Goal: Task Accomplishment & Management: Manage account settings

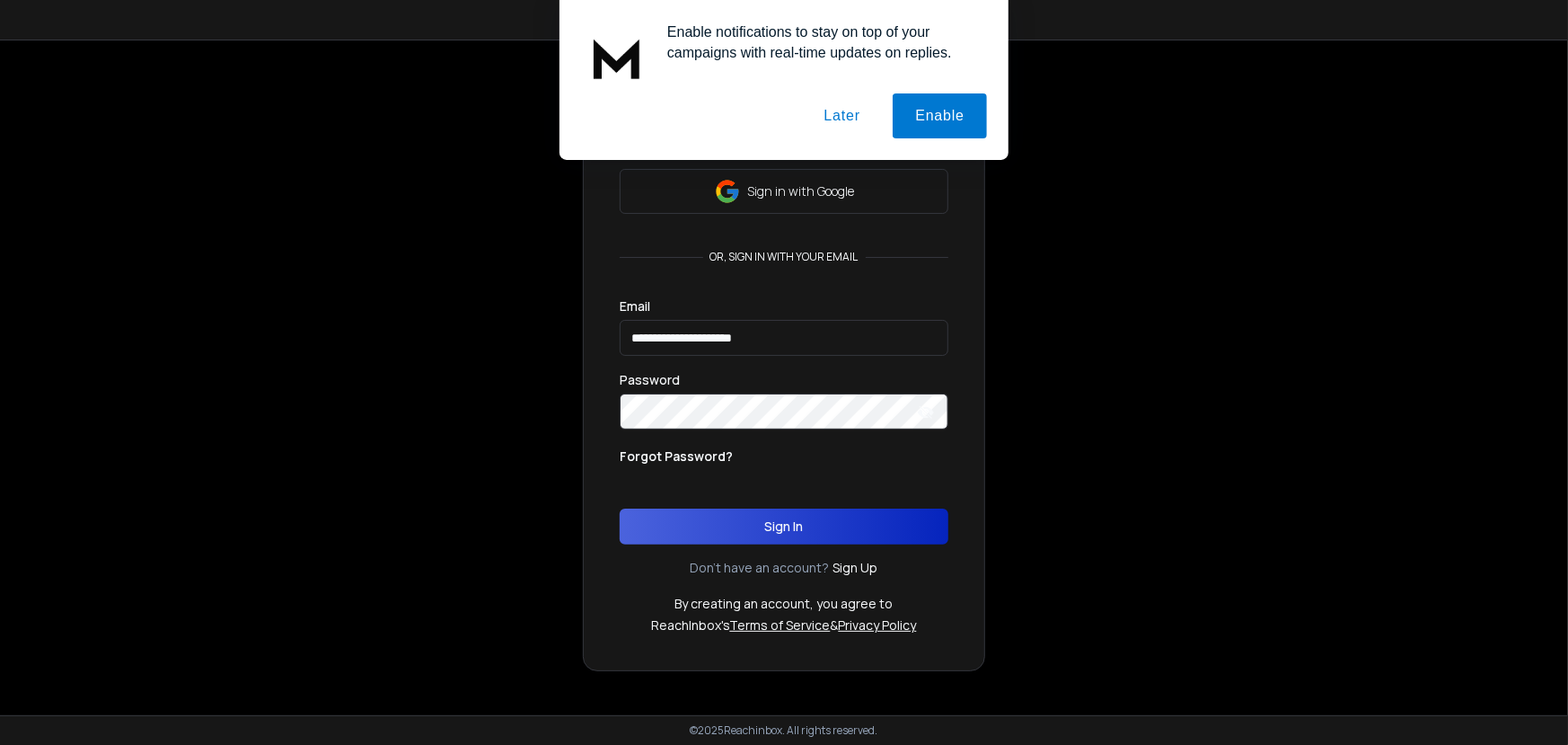
click at [798, 526] on button "Sign In" at bounding box center [784, 526] width 329 height 36
click at [845, 121] on button "Later" at bounding box center [841, 116] width 81 height 45
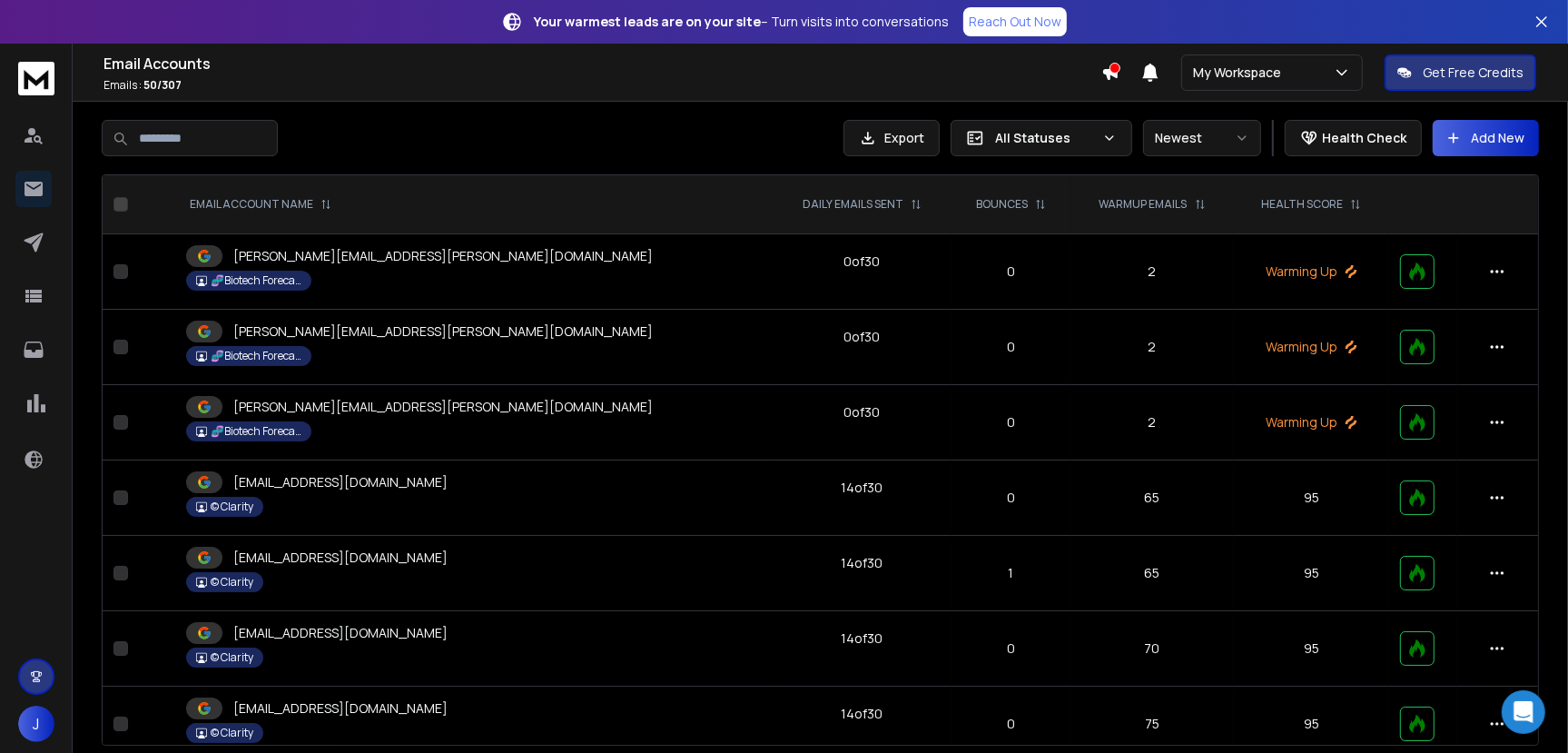
click at [1543, 22] on icon at bounding box center [1542, 22] width 16 height 16
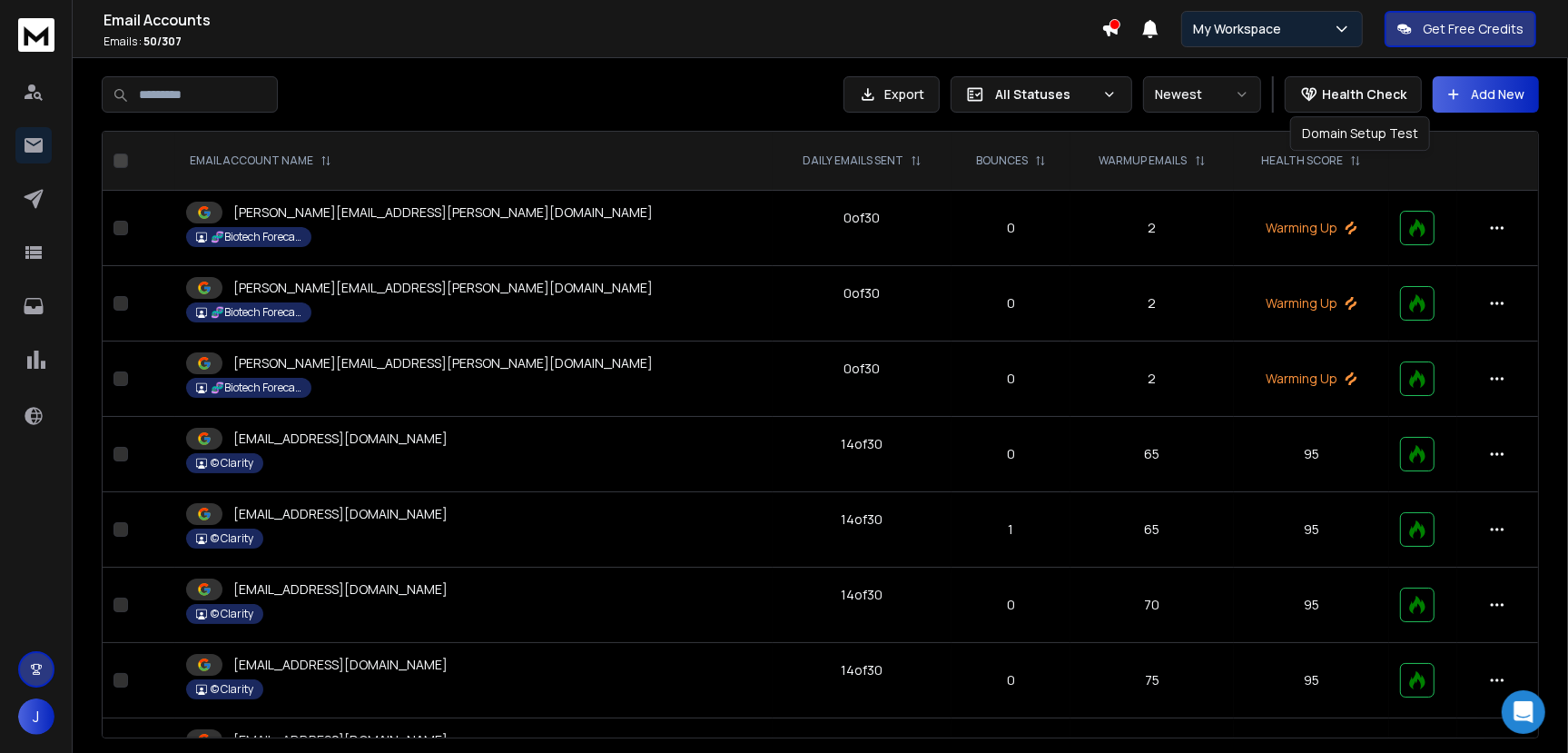
click at [1255, 25] on p "My Workspace" at bounding box center [1240, 29] width 95 height 18
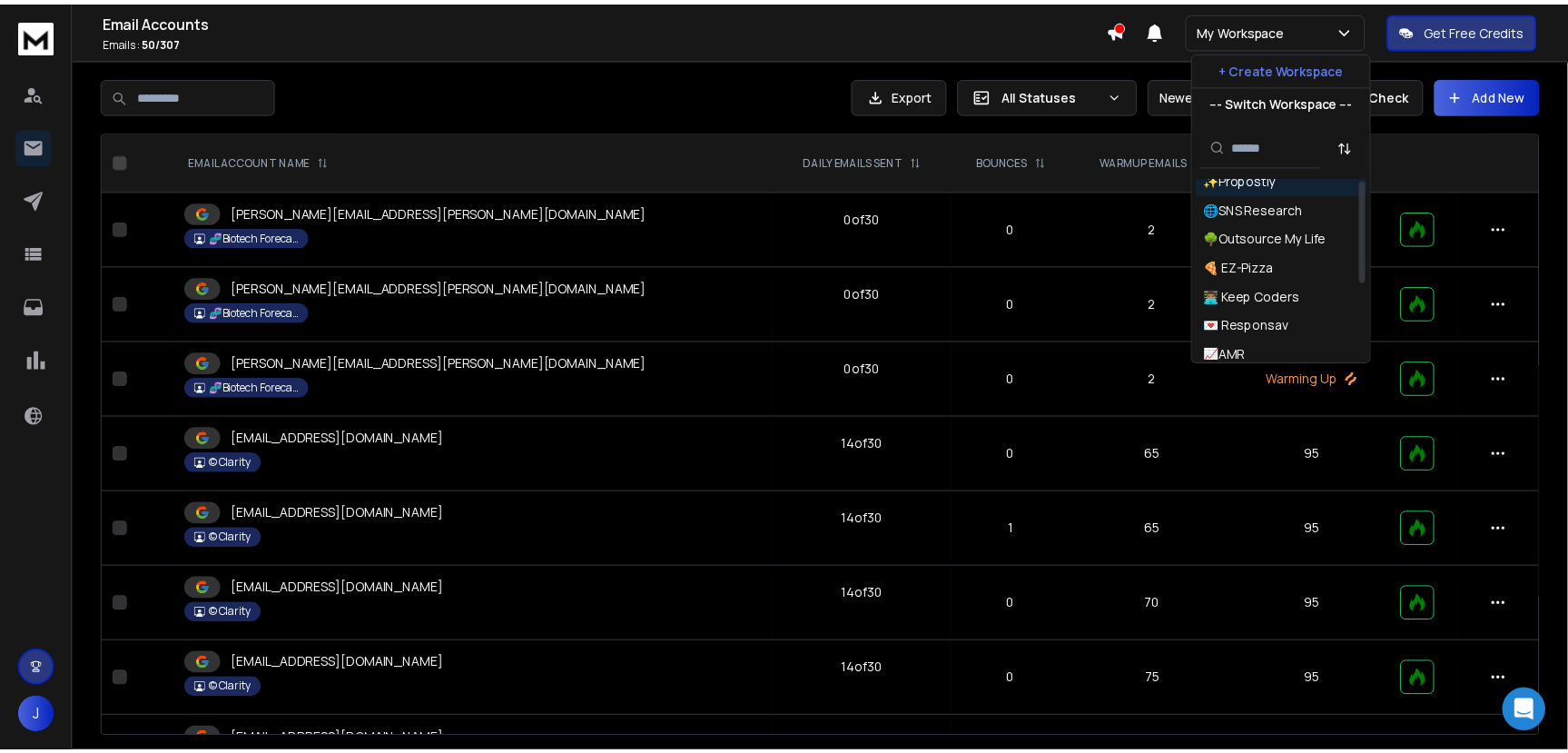
scroll to position [137, 0]
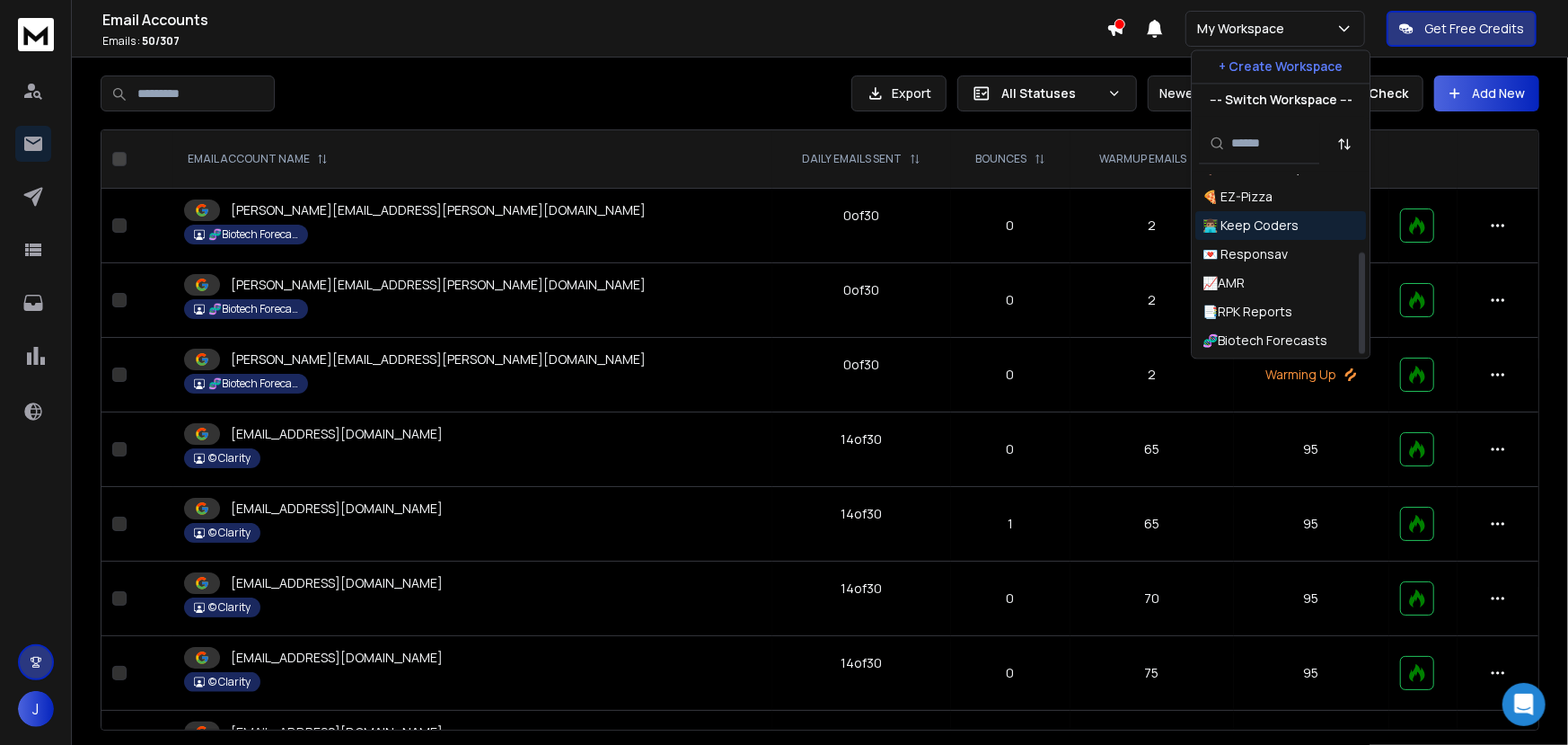
click at [1260, 219] on div "👨🏽‍💻 Keep Coders" at bounding box center [1250, 226] width 96 height 18
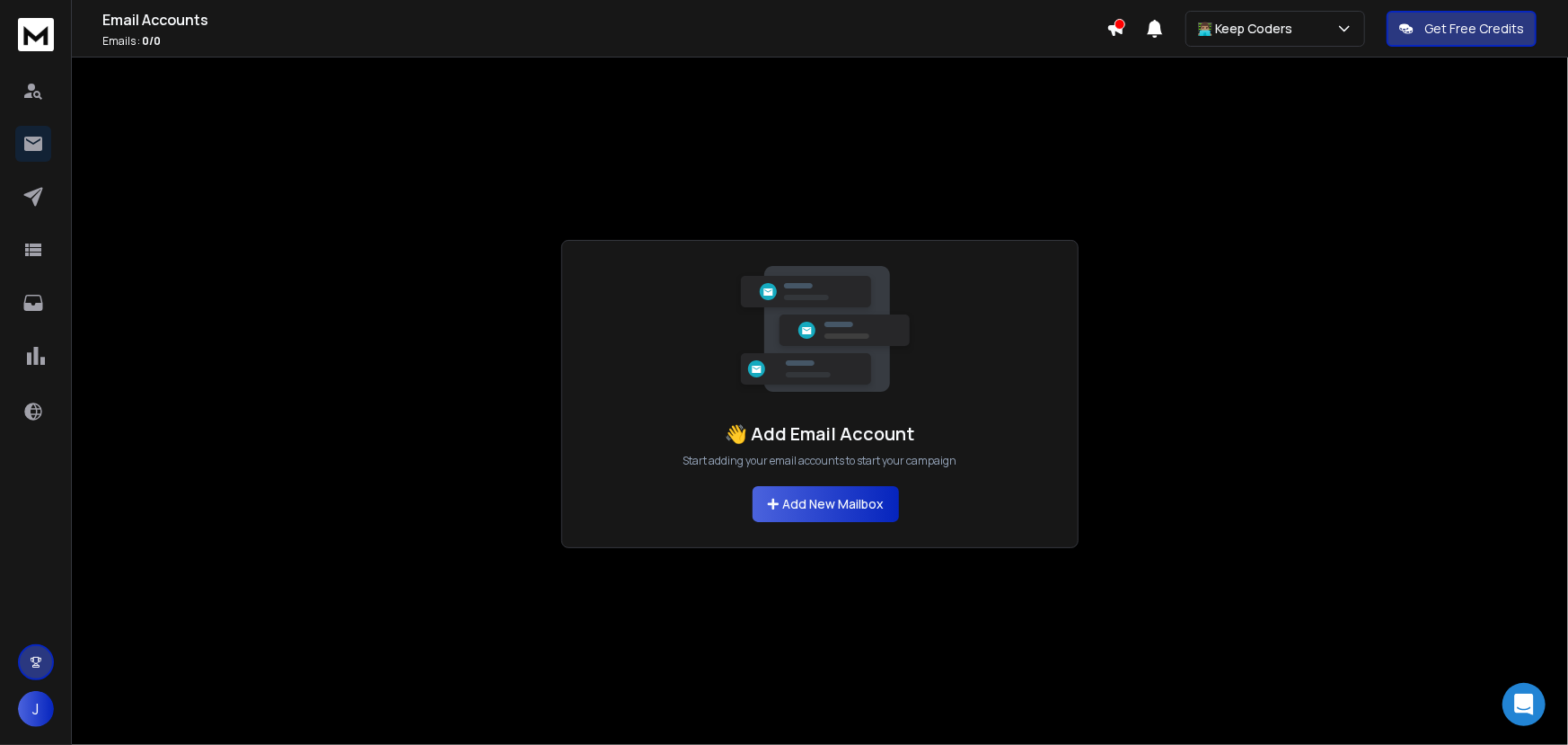
click at [815, 511] on button "Add New Mailbox" at bounding box center [826, 504] width 146 height 36
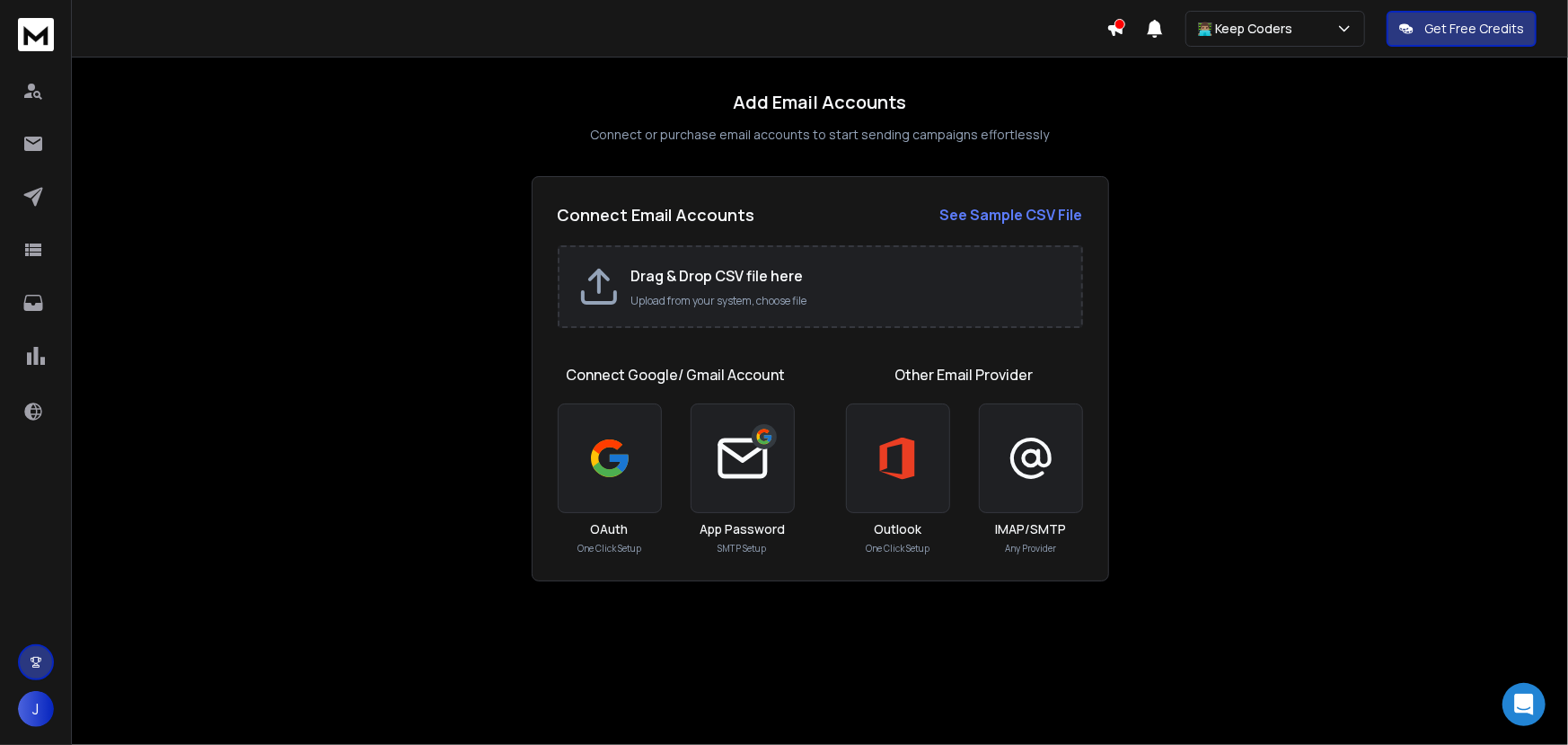
click at [619, 452] on icon at bounding box center [610, 459] width 45 height 54
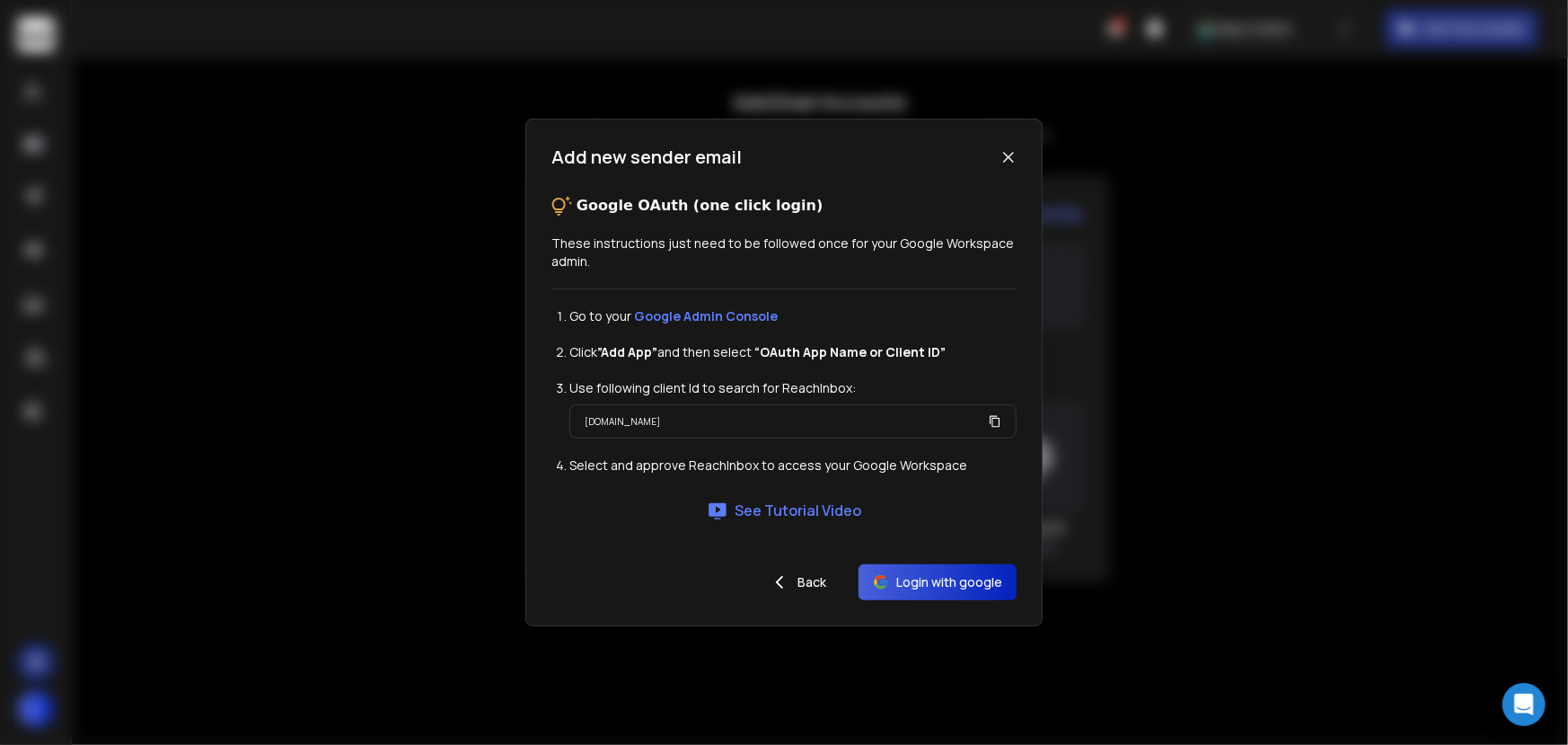
click at [961, 587] on button "Login with google" at bounding box center [937, 582] width 158 height 36
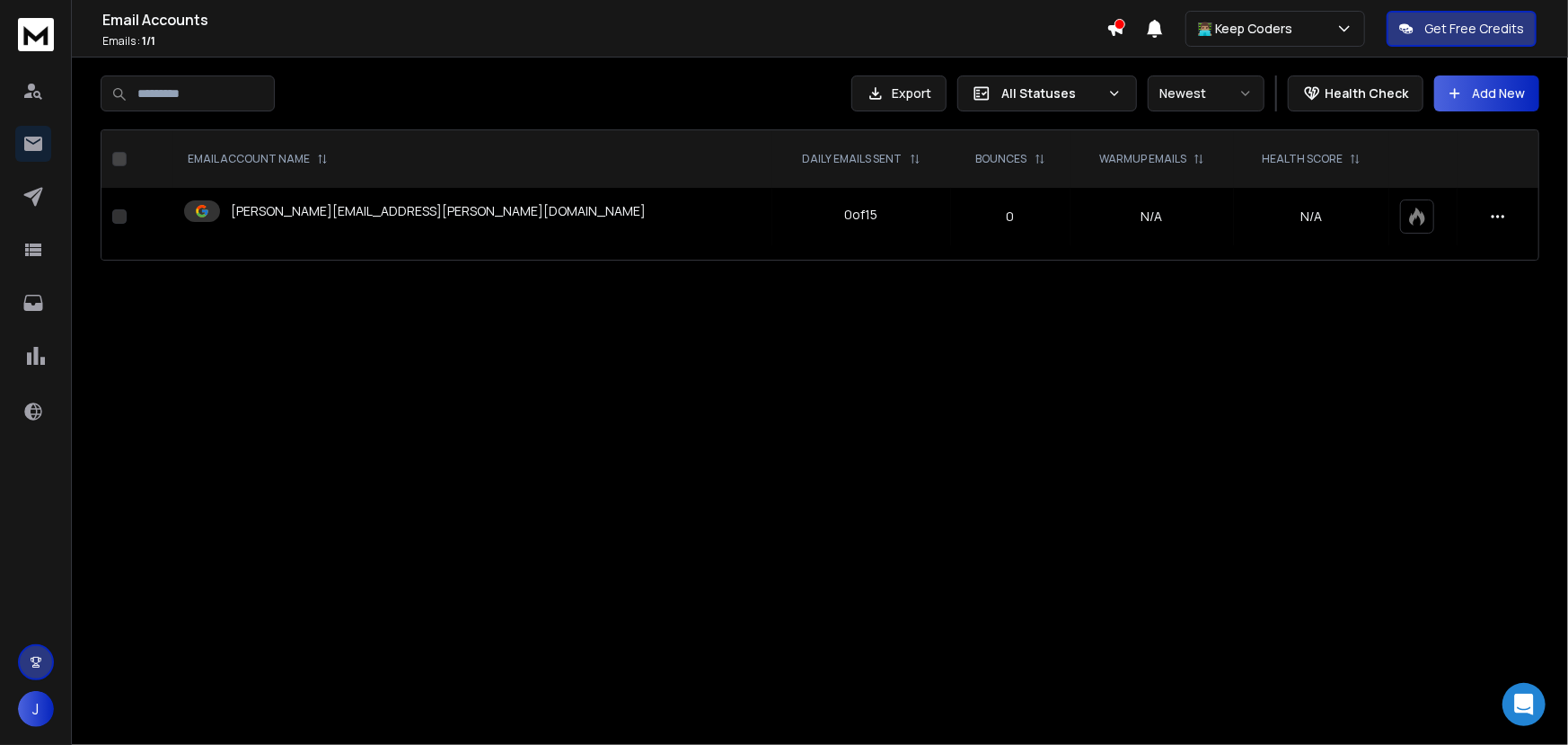
click at [1510, 93] on button "Add New" at bounding box center [1487, 94] width 105 height 36
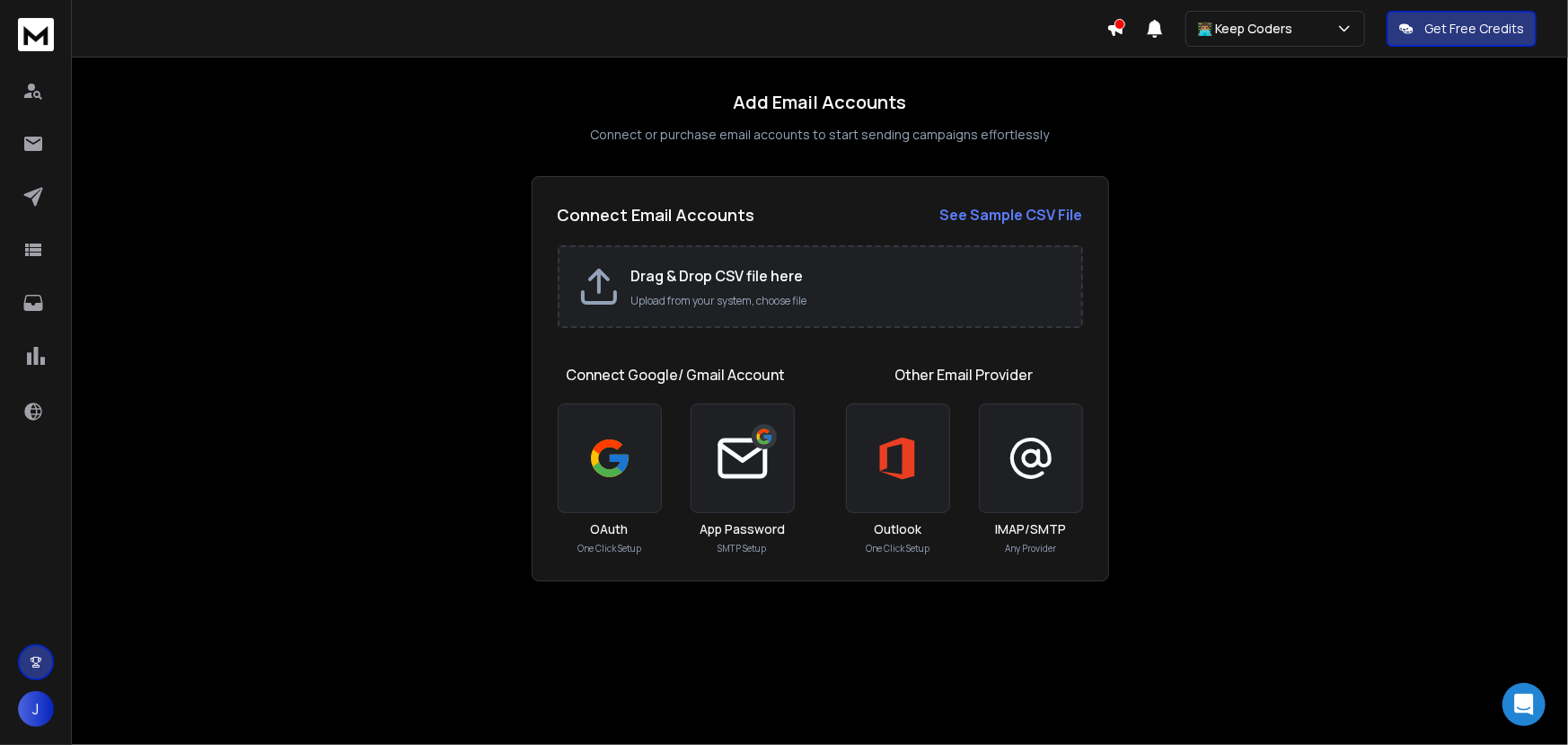
click at [612, 471] on icon at bounding box center [608, 469] width 30 height 15
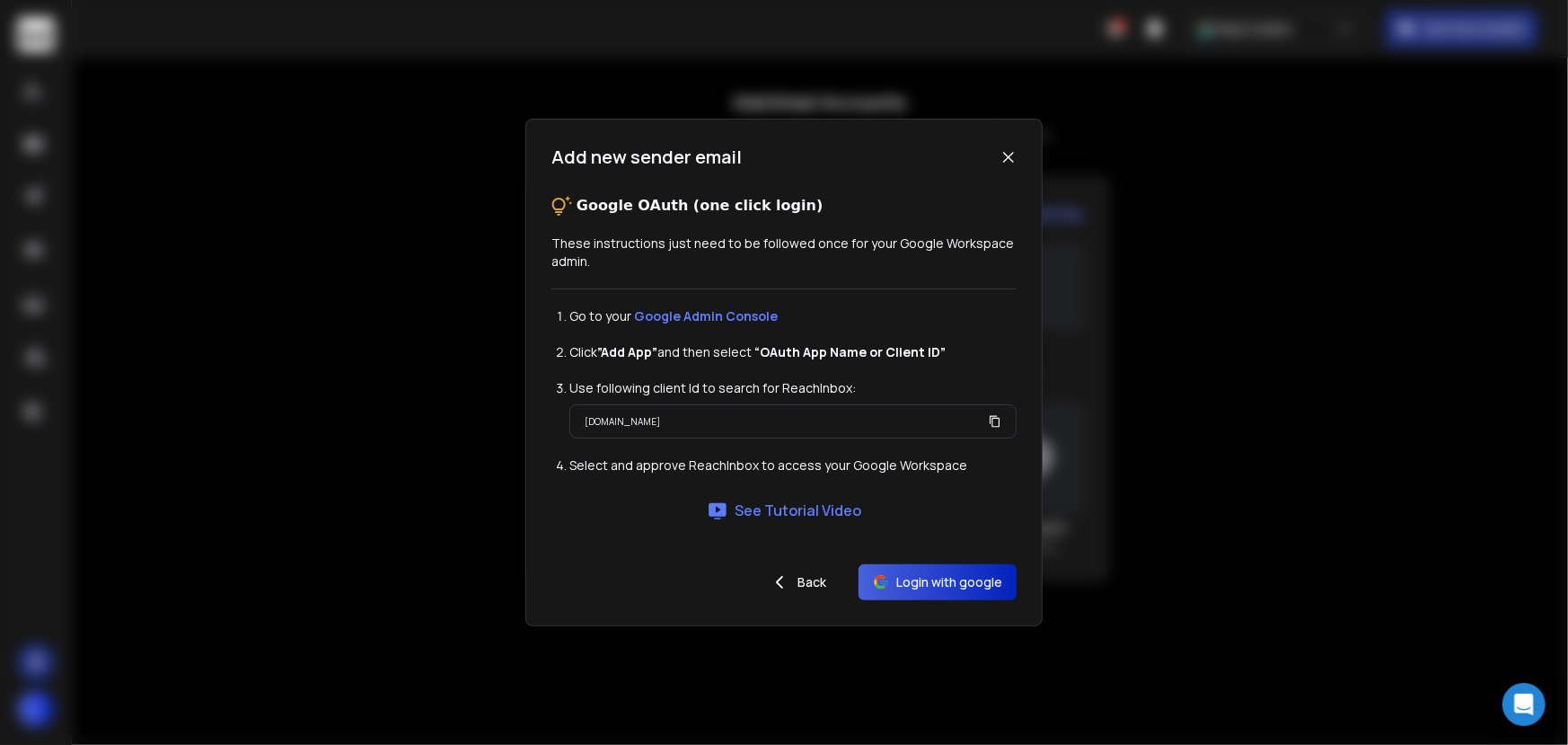
click at [945, 570] on button "Login with google" at bounding box center [937, 582] width 158 height 36
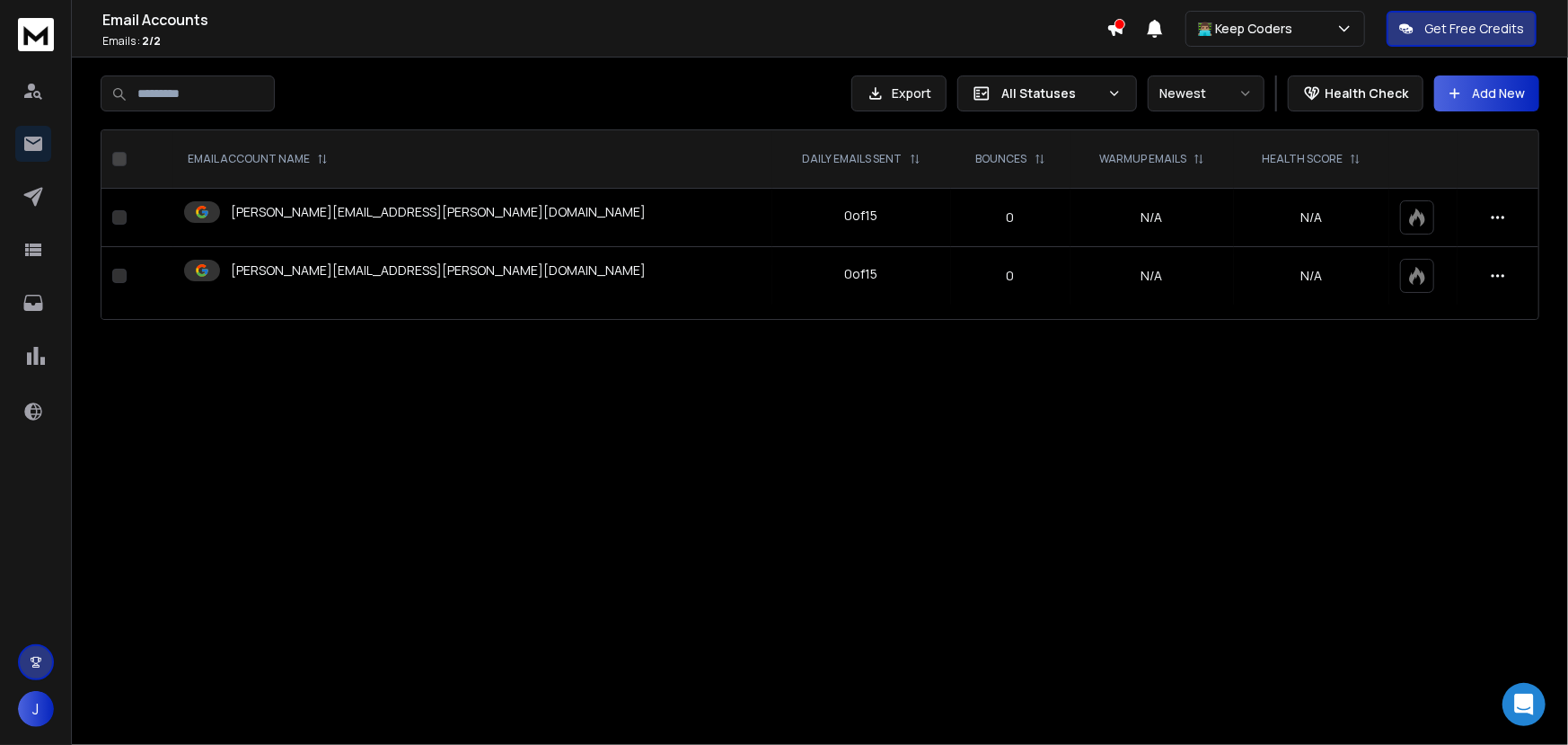
click at [1475, 92] on button "Add New" at bounding box center [1487, 94] width 105 height 36
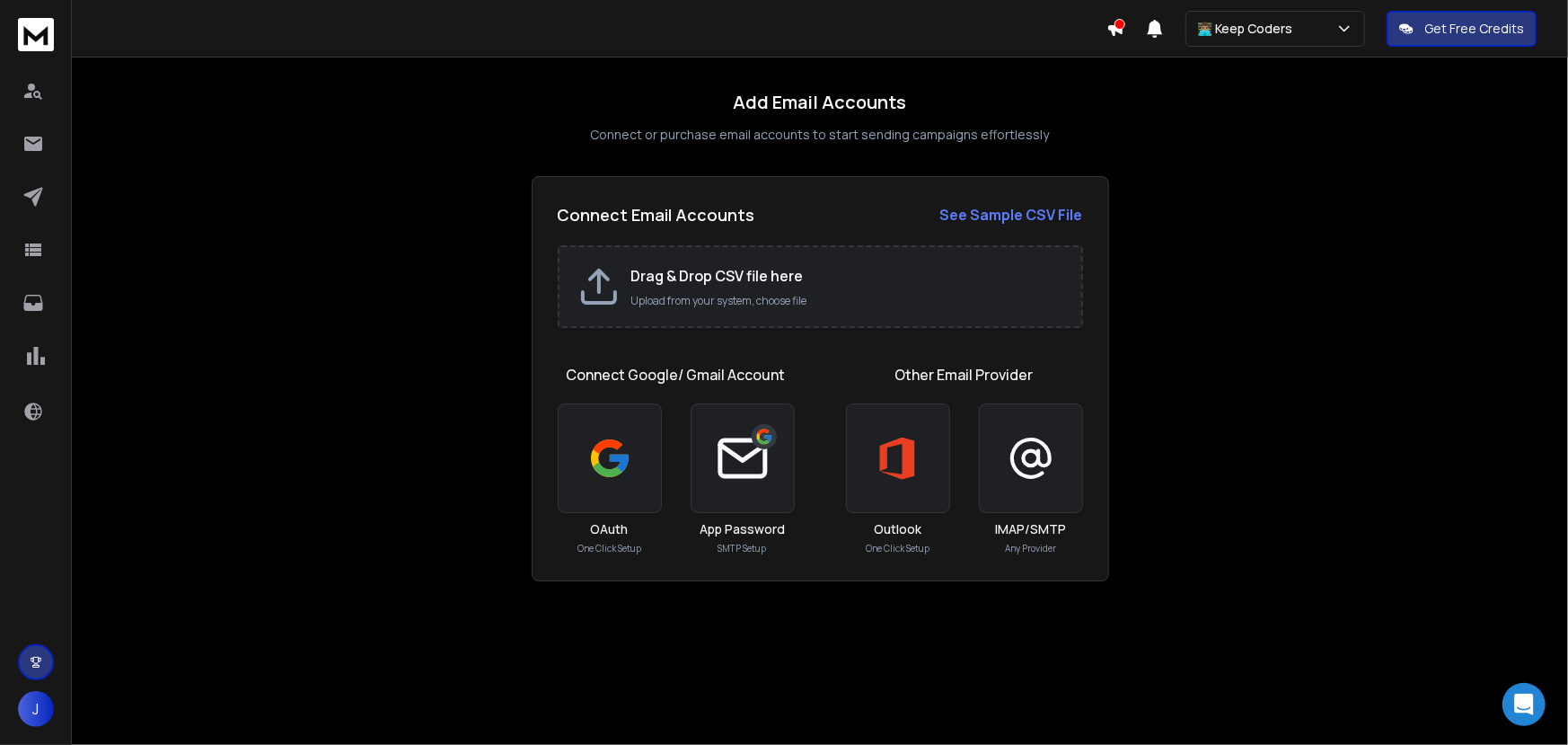
click at [608, 453] on icon at bounding box center [610, 459] width 45 height 54
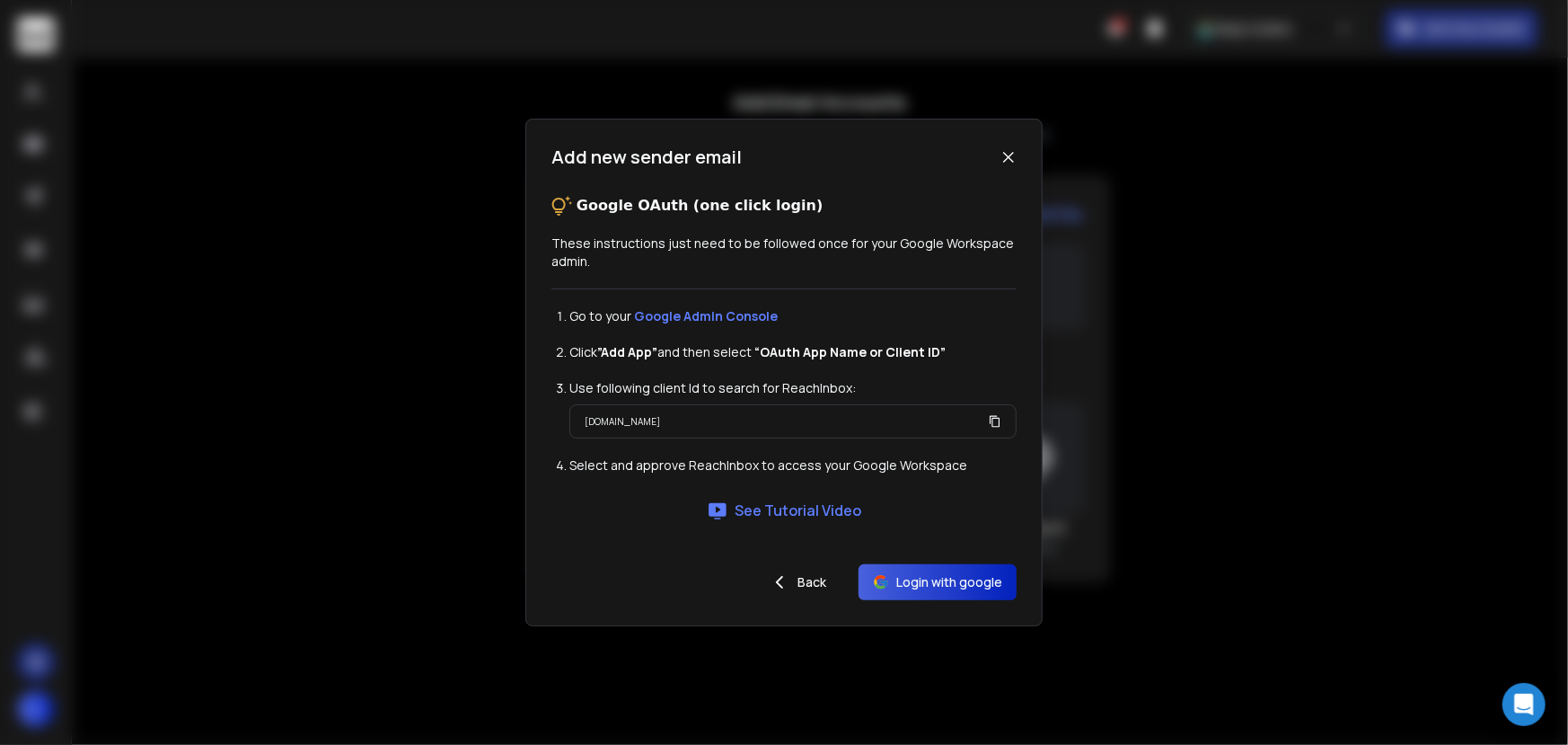
click at [961, 572] on button "Login with google" at bounding box center [937, 582] width 158 height 36
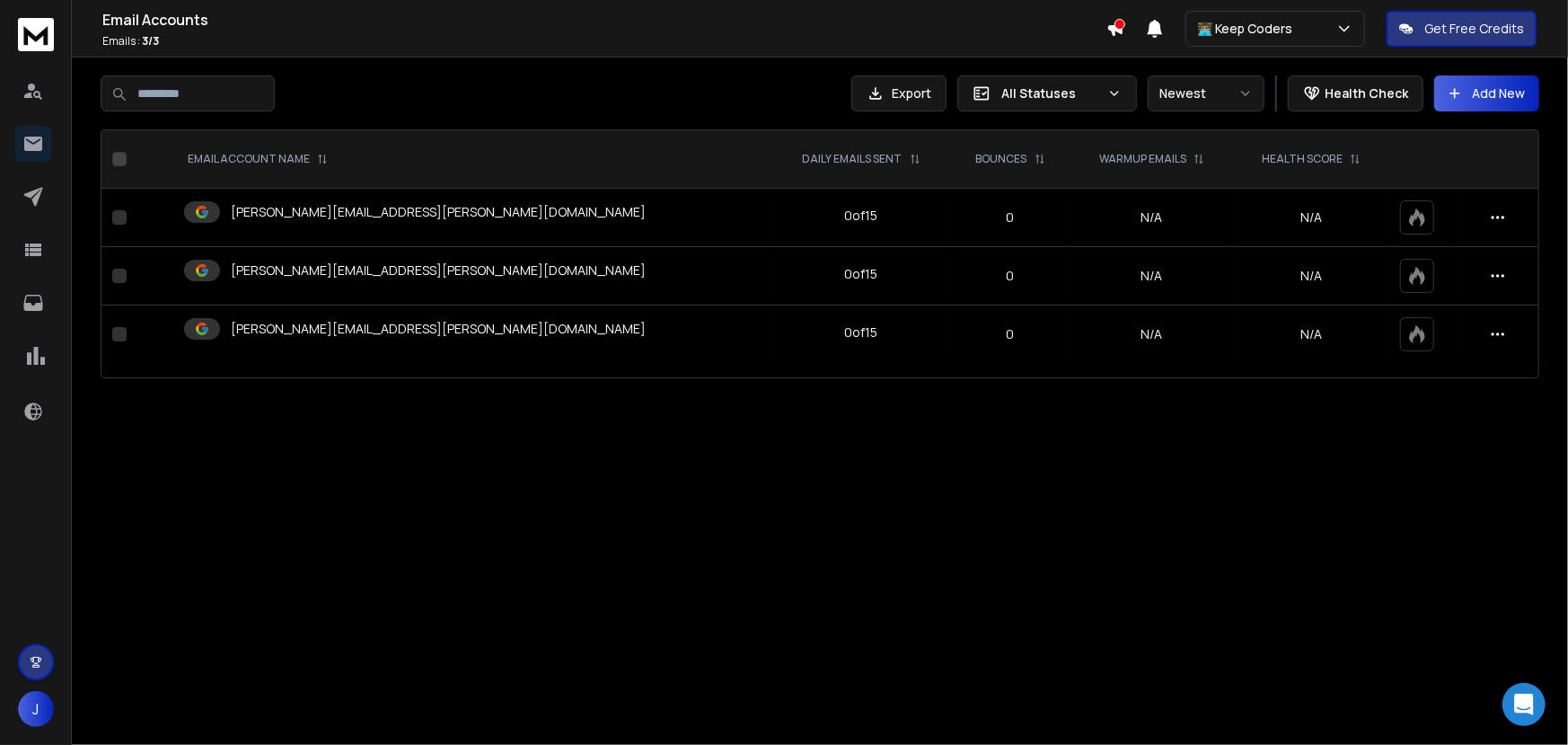
click at [1485, 96] on button "Add New" at bounding box center [1487, 94] width 105 height 36
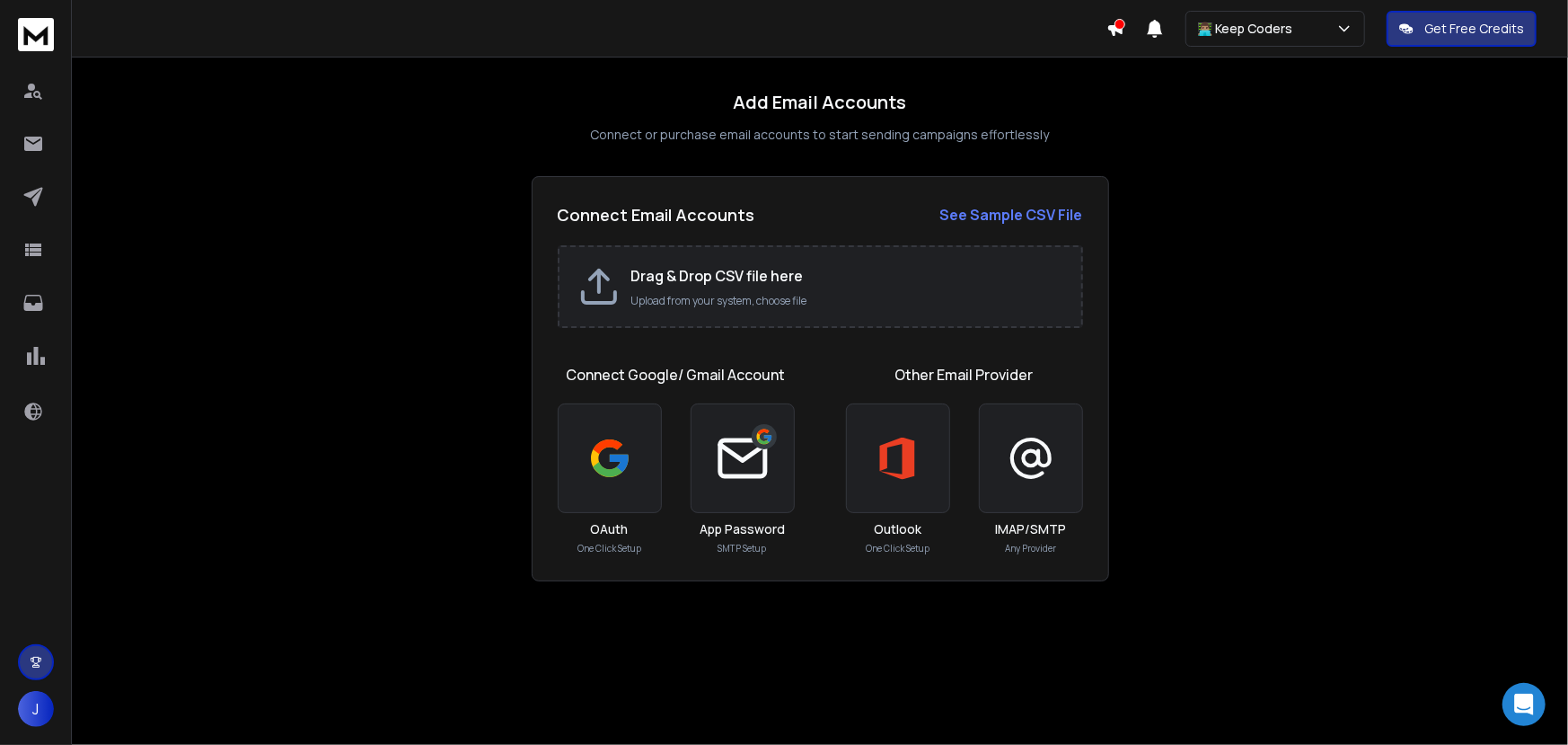
click at [586, 461] on div at bounding box center [609, 458] width 104 height 109
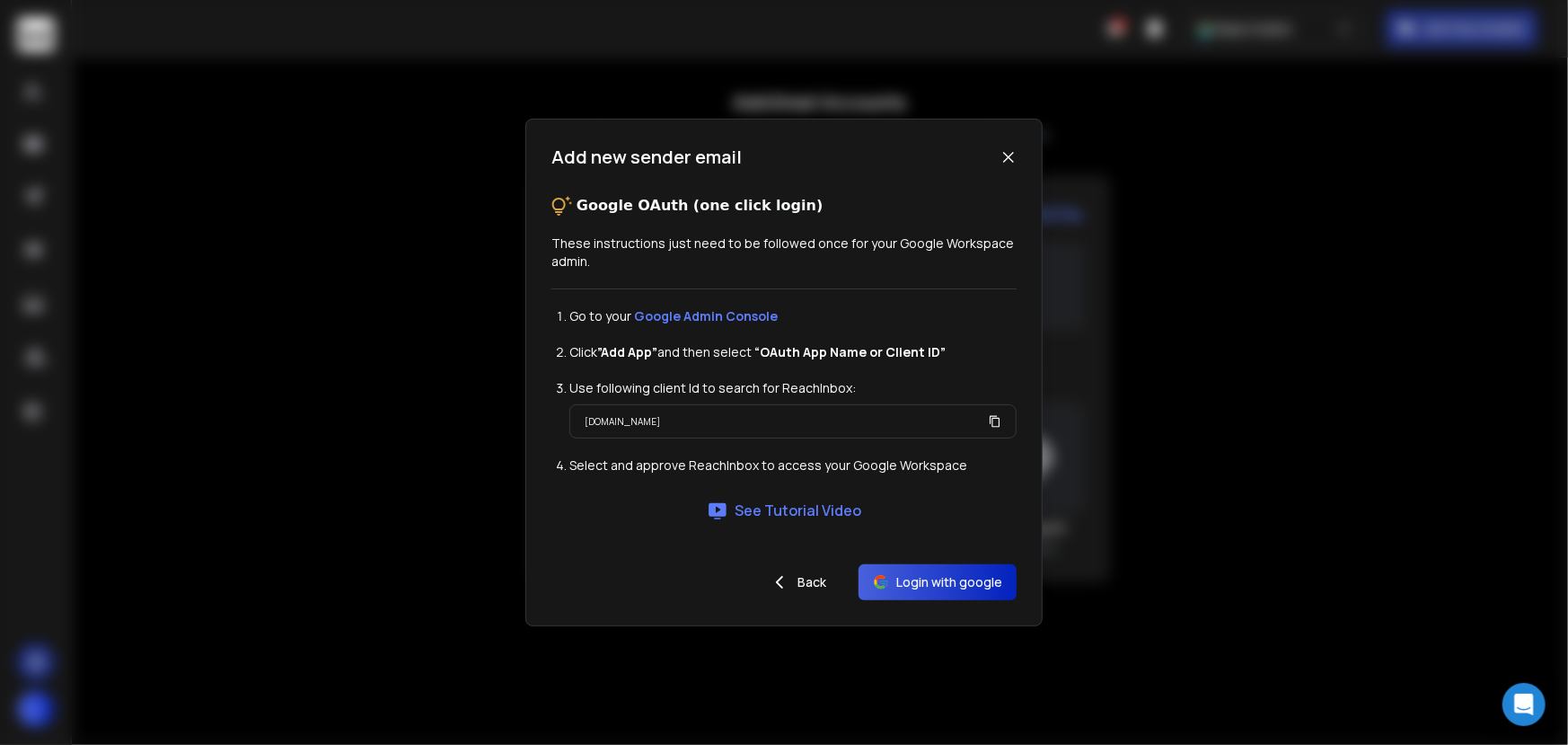
click at [995, 580] on button "Login with google" at bounding box center [937, 582] width 158 height 36
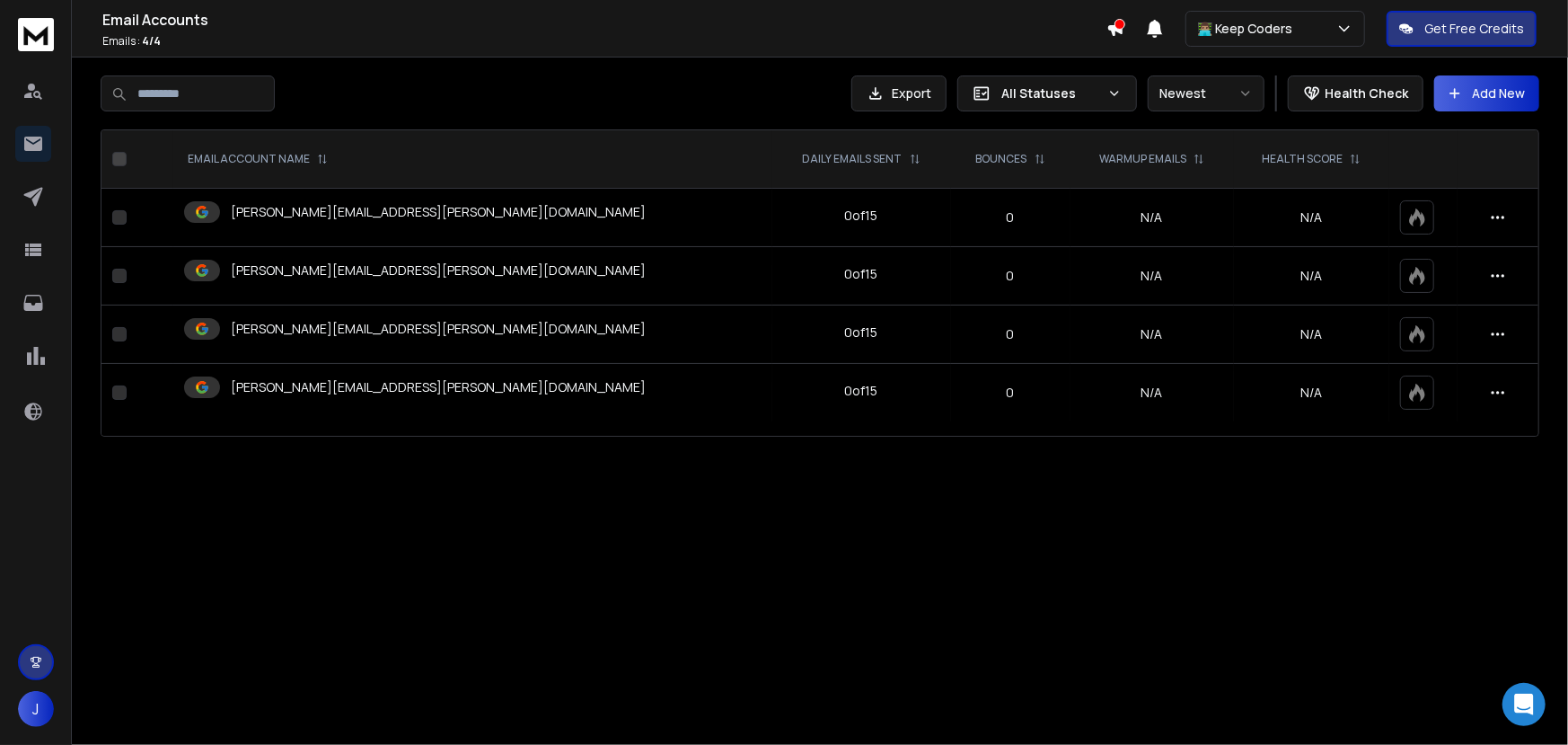
click at [1499, 101] on button "Add New" at bounding box center [1487, 94] width 105 height 36
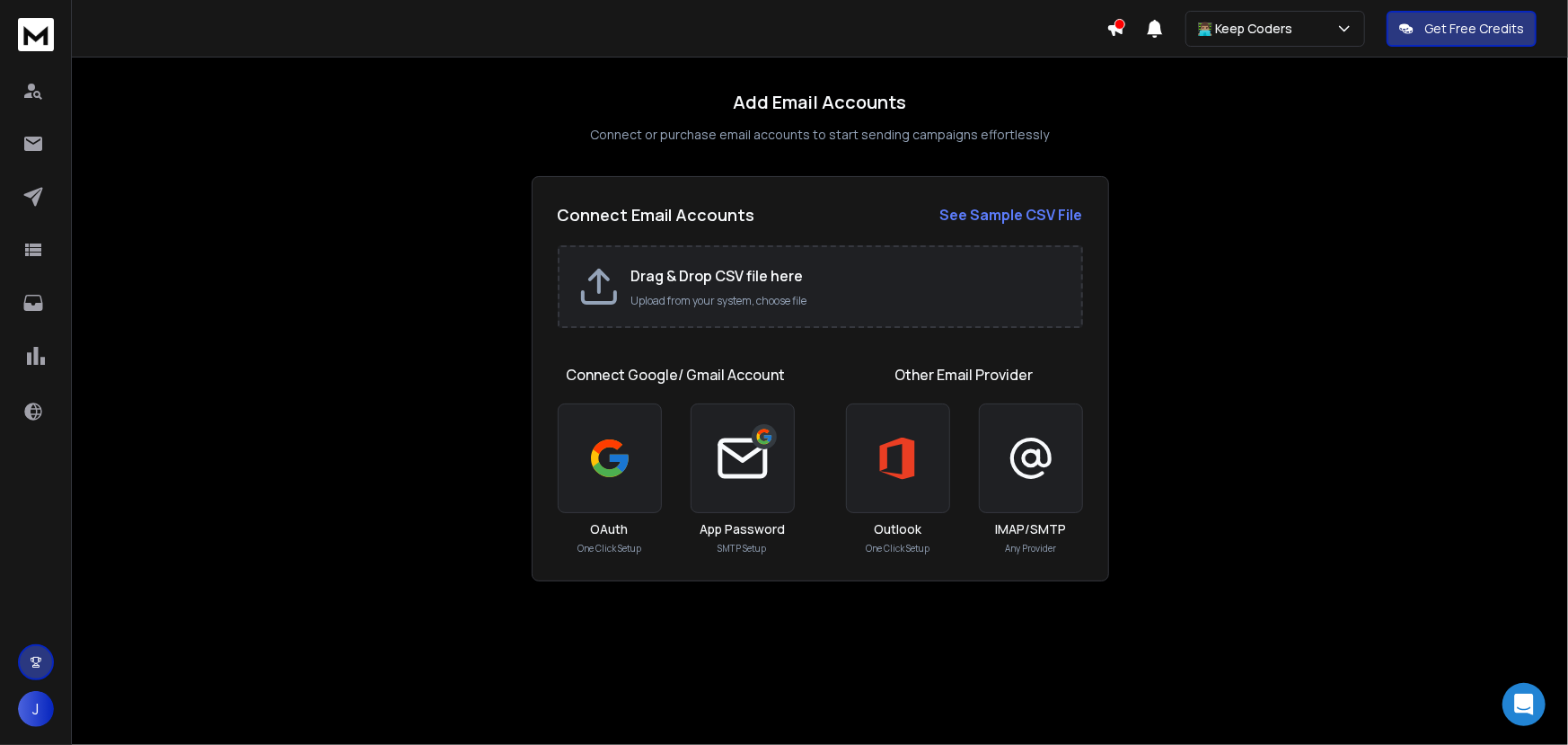
click at [630, 456] on icon at bounding box center [610, 459] width 45 height 54
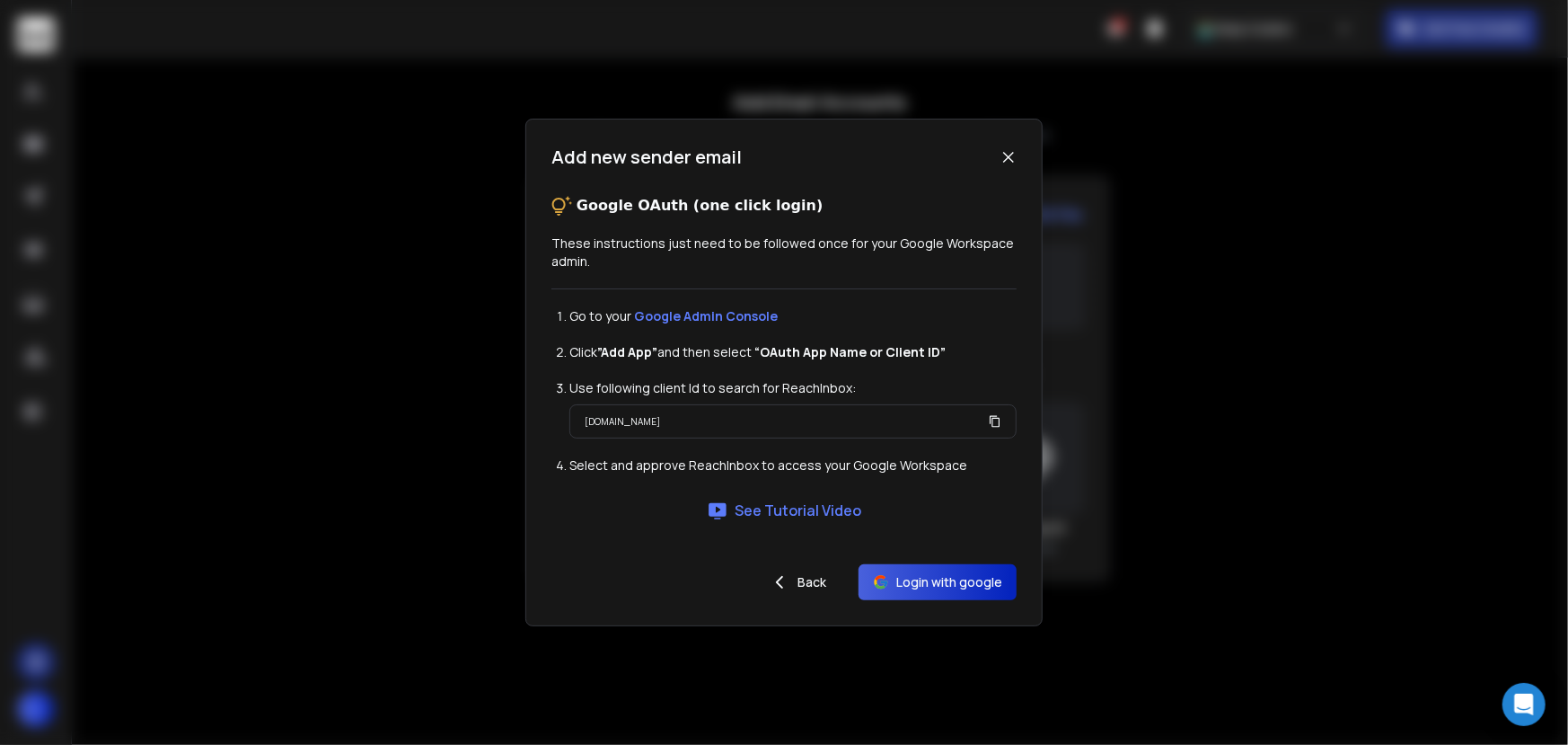
click at [899, 577] on button "Login with google" at bounding box center [937, 582] width 158 height 36
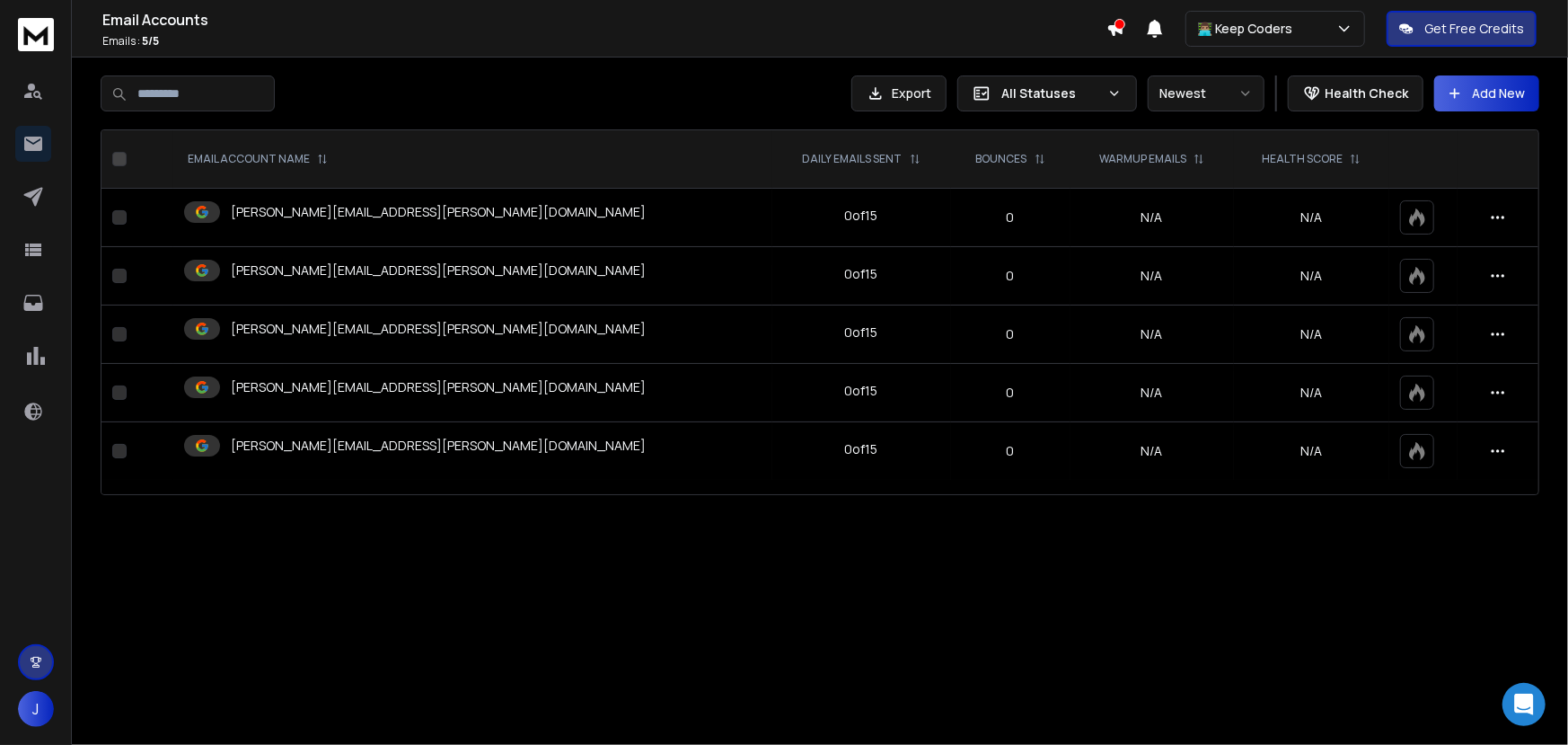
click at [1481, 114] on div "Export All Statuses Newest Health Check Add New EMAIL ACCOUNT NAME DAILY EMAILS…" at bounding box center [820, 285] width 1439 height 420
click at [1477, 107] on button "Add New" at bounding box center [1487, 94] width 105 height 36
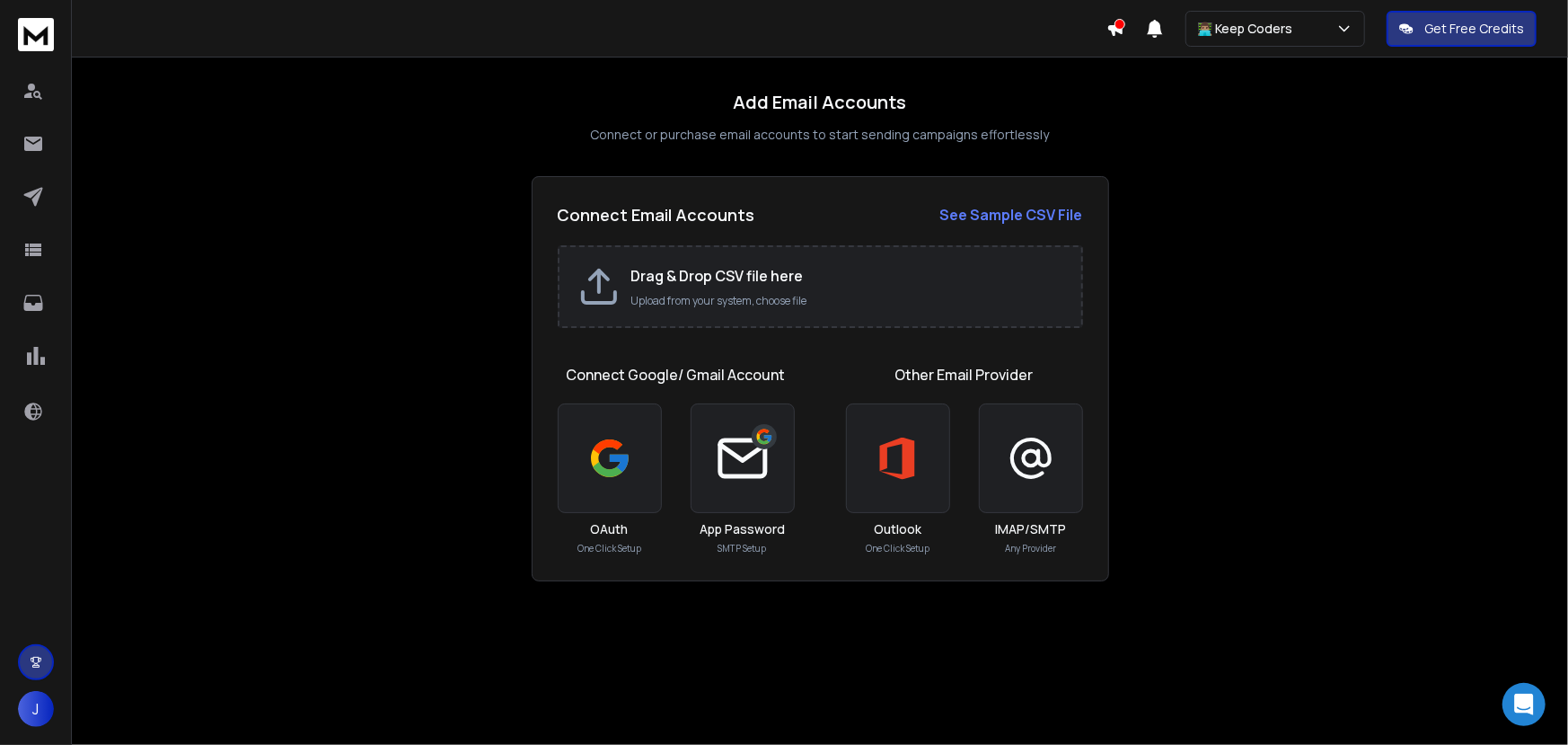
click at [593, 493] on div at bounding box center [609, 458] width 104 height 109
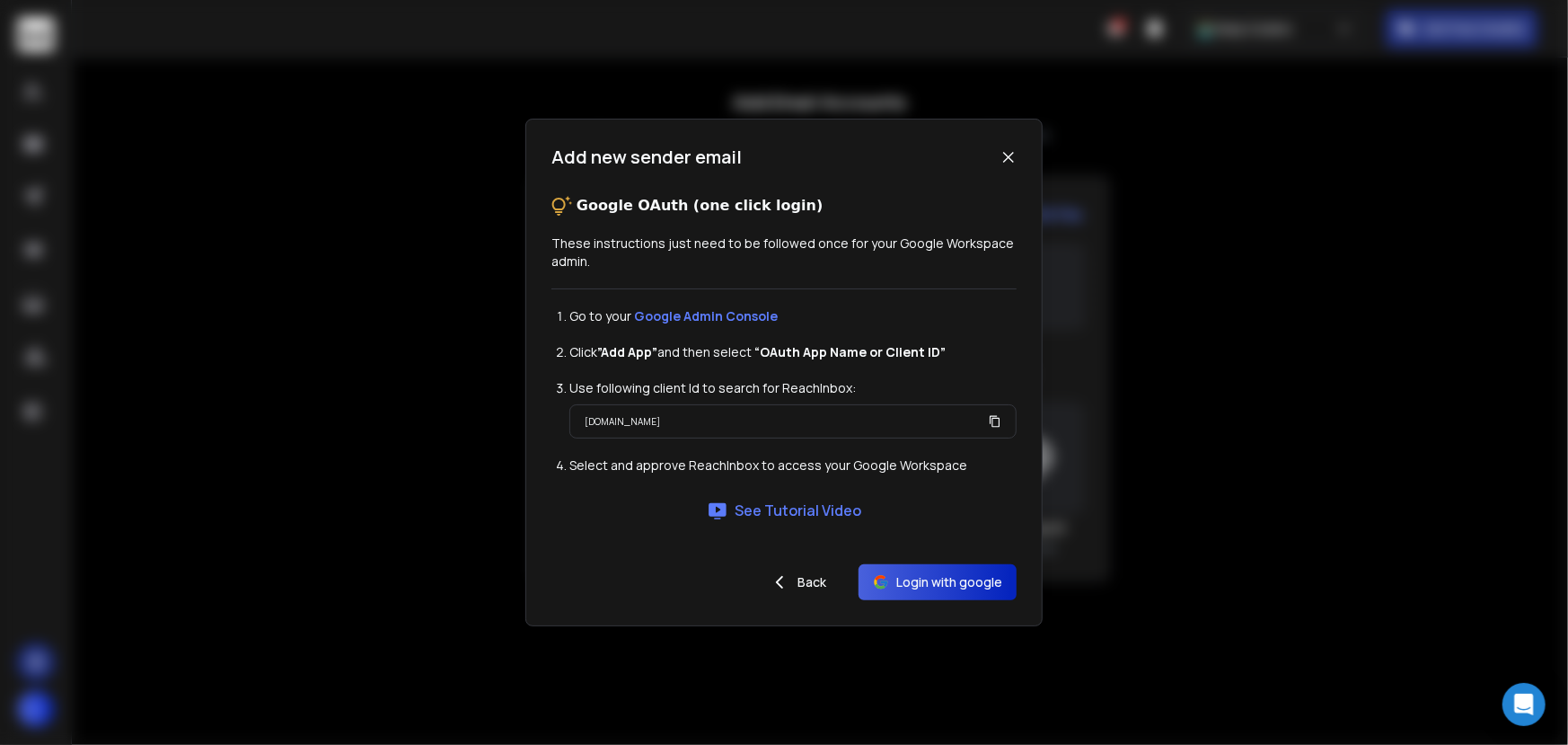
click at [934, 581] on button "Login with google" at bounding box center [937, 582] width 158 height 36
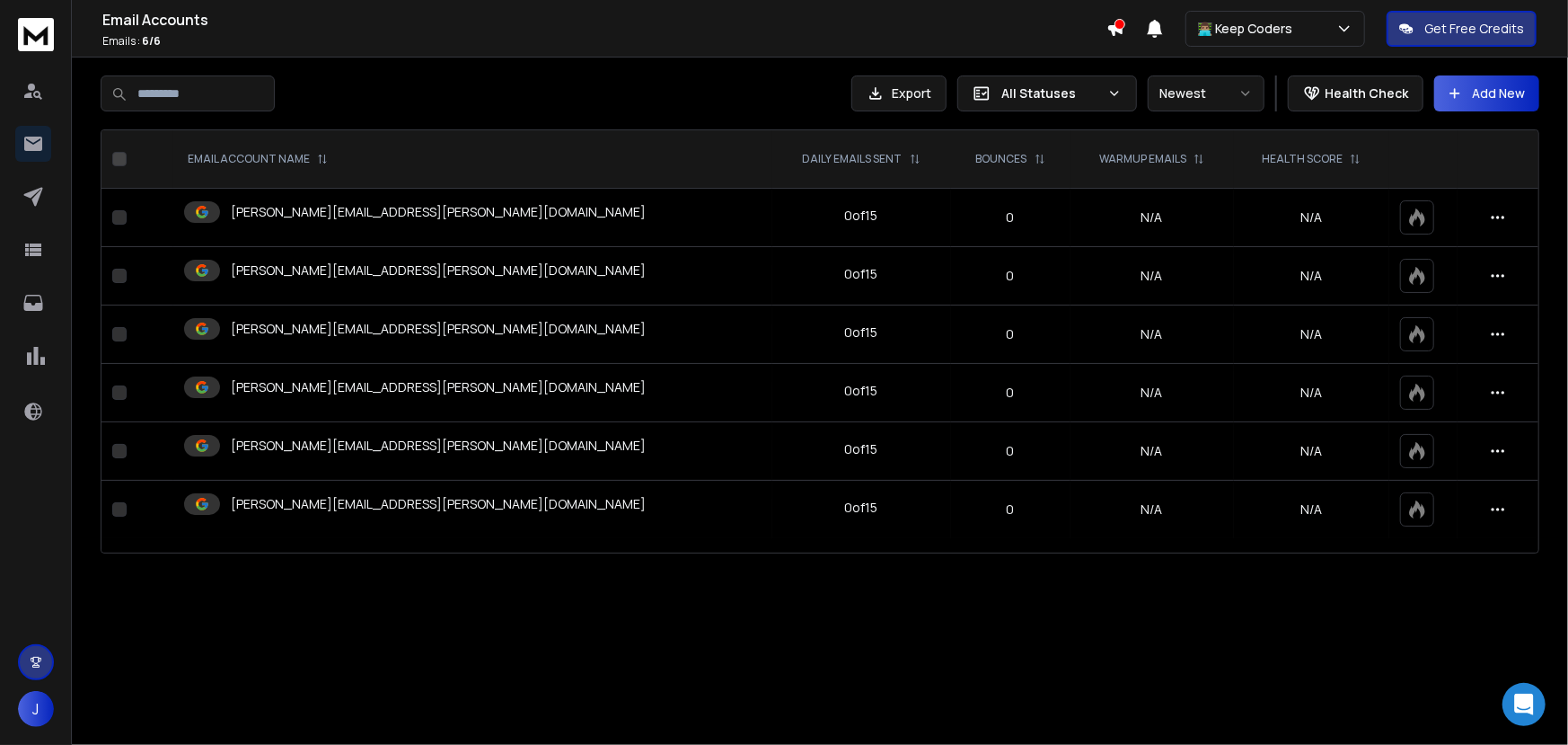
click at [1483, 88] on button "Add New" at bounding box center [1487, 94] width 105 height 36
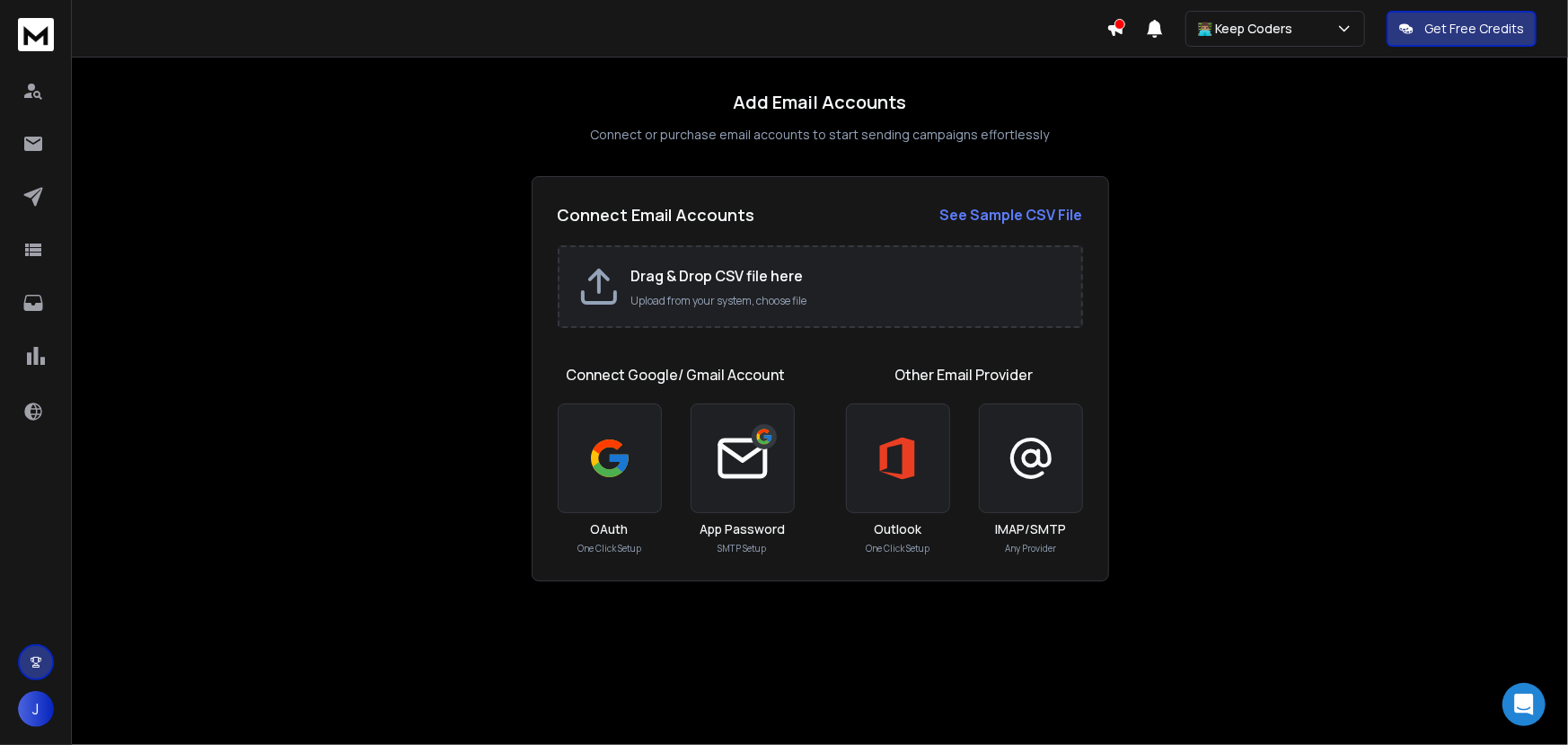
click at [597, 464] on icon at bounding box center [608, 469] width 30 height 15
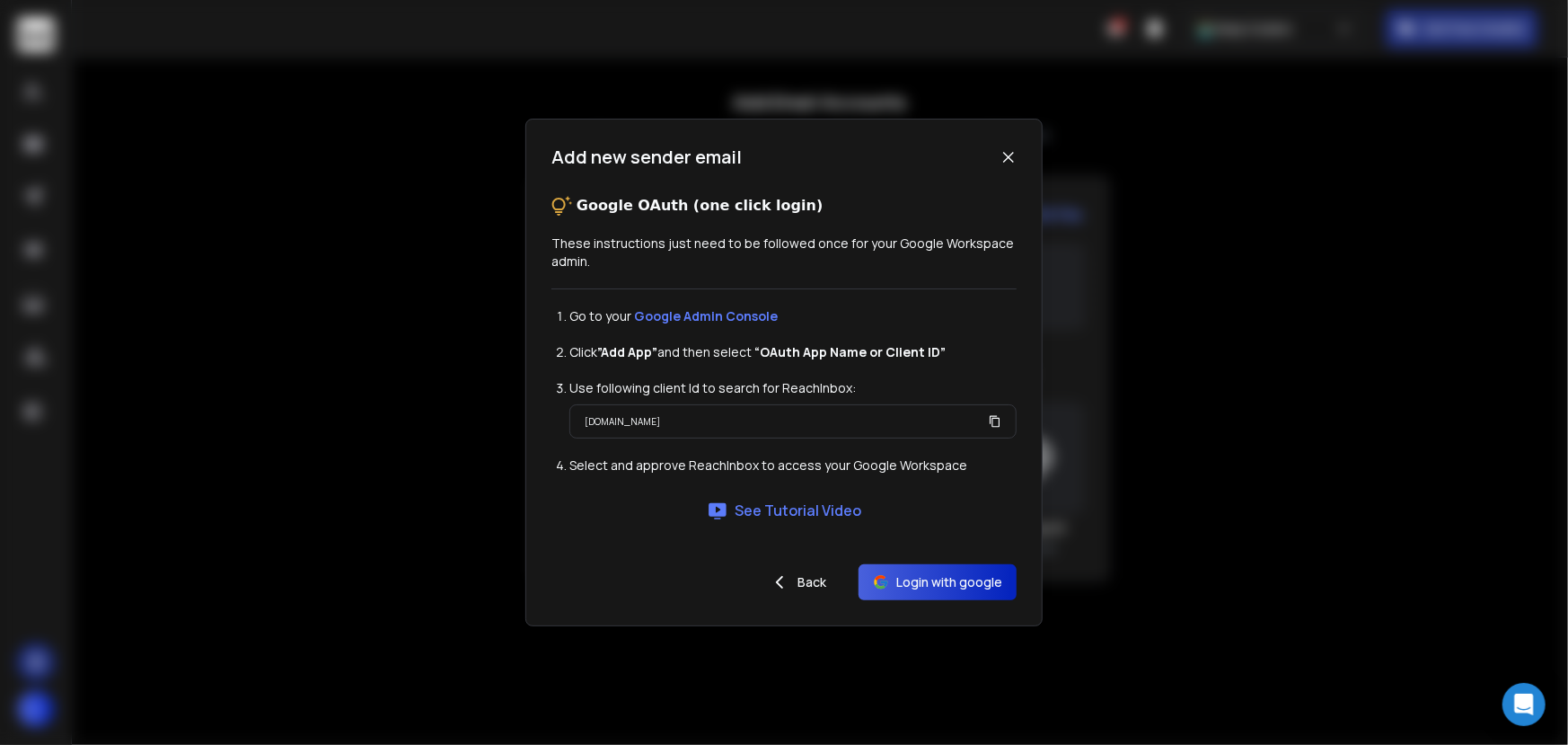
click at [909, 578] on button "Login with google" at bounding box center [937, 582] width 158 height 36
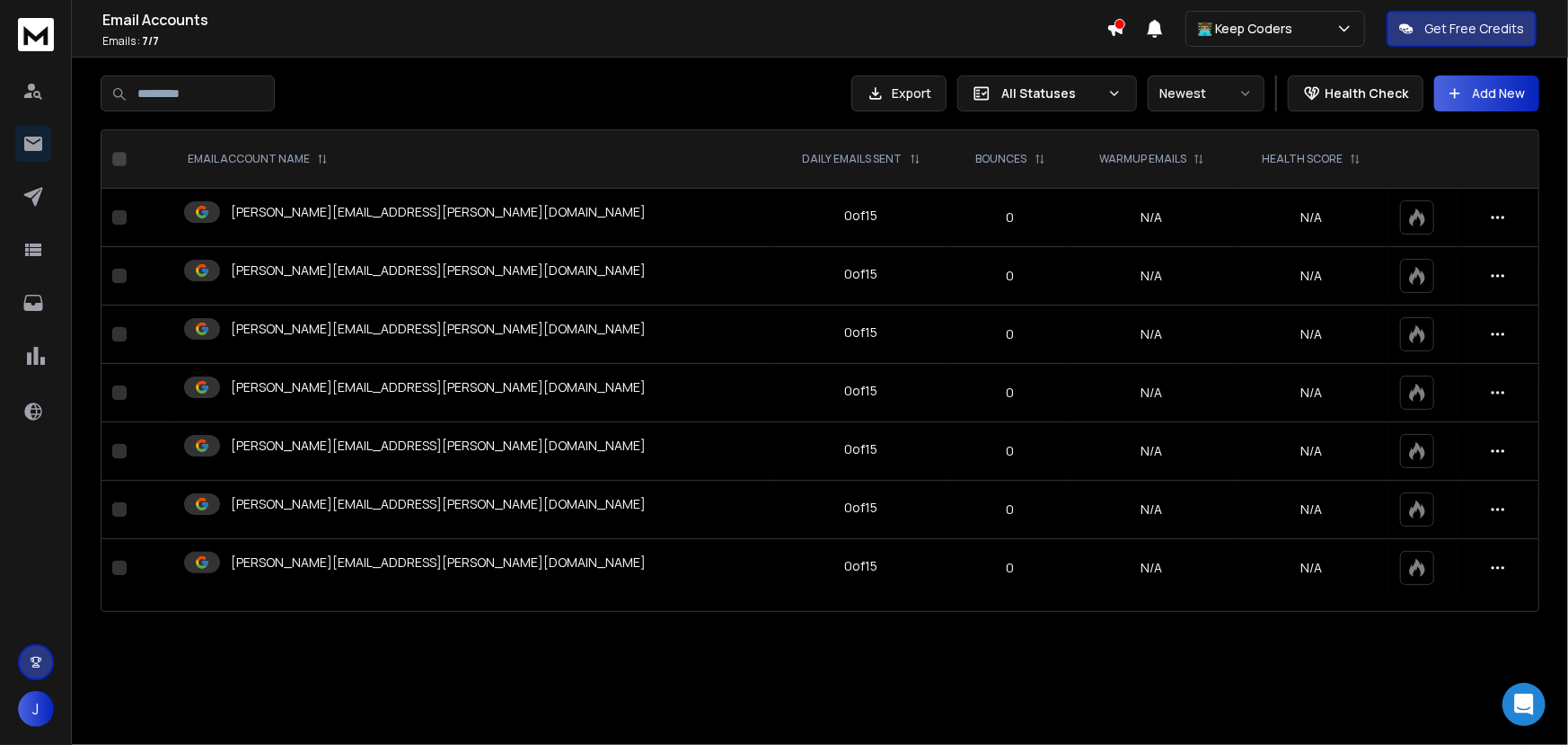
click at [1512, 86] on button "Add New" at bounding box center [1487, 94] width 105 height 36
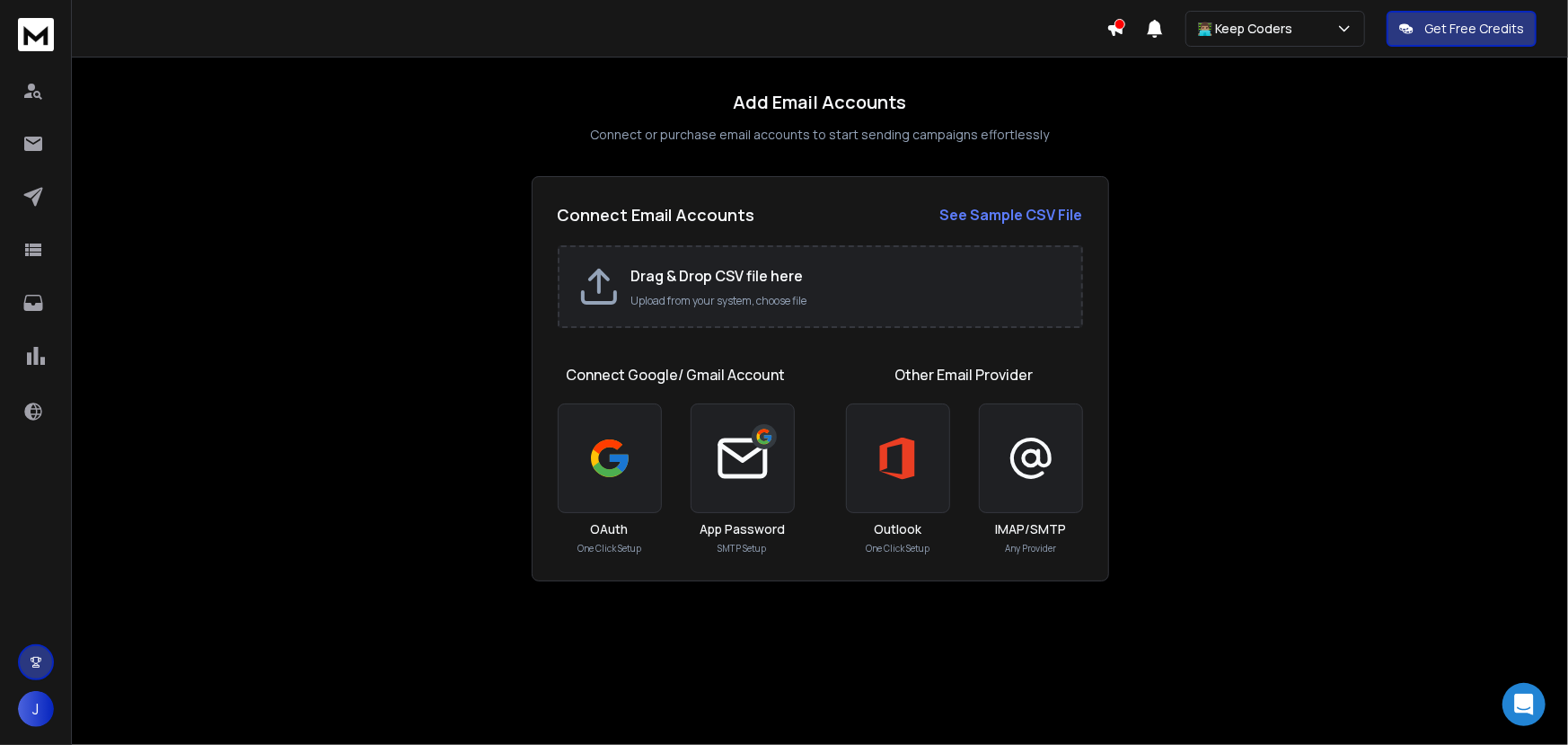
click at [634, 452] on div at bounding box center [609, 458] width 104 height 109
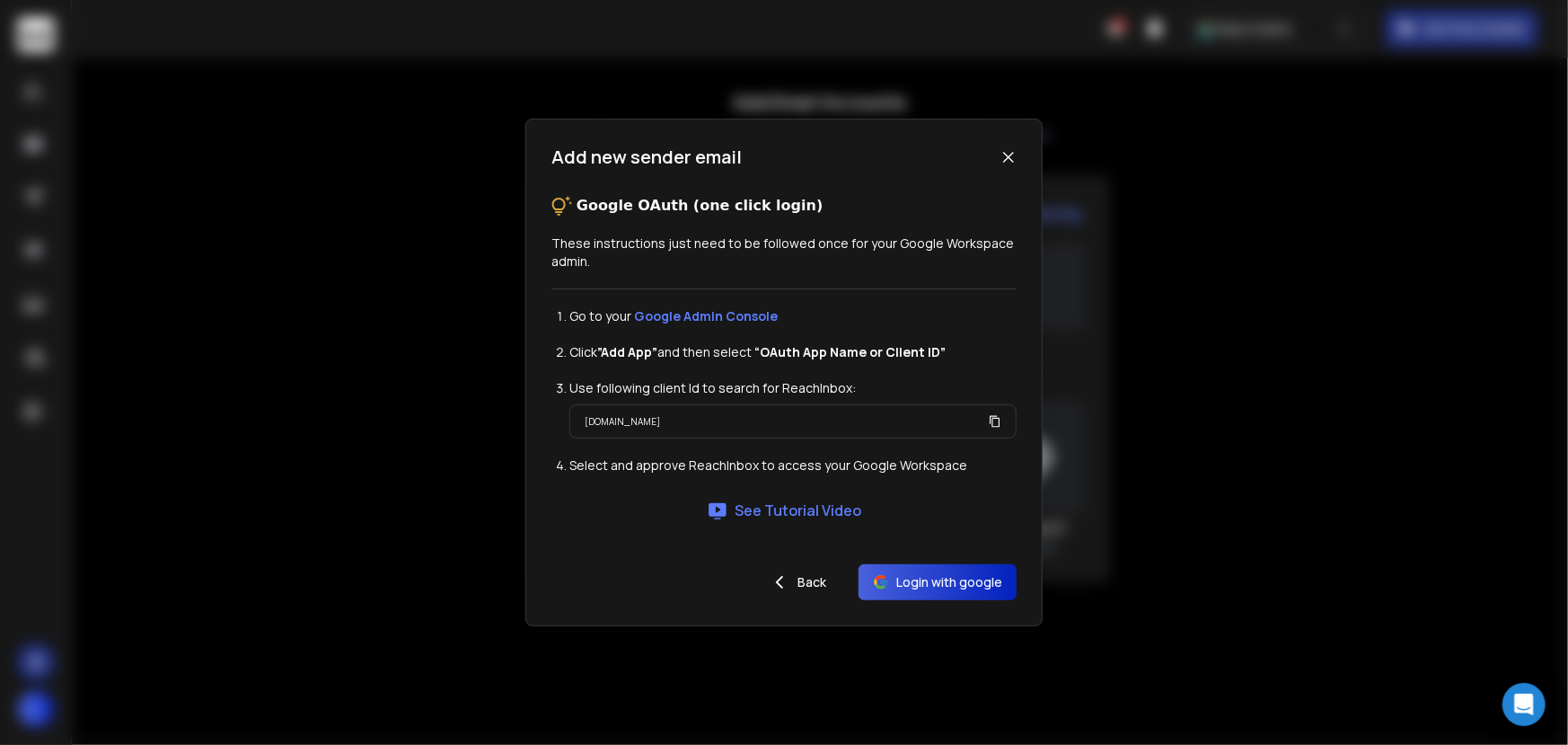
click at [934, 591] on button "Login with google" at bounding box center [937, 582] width 158 height 36
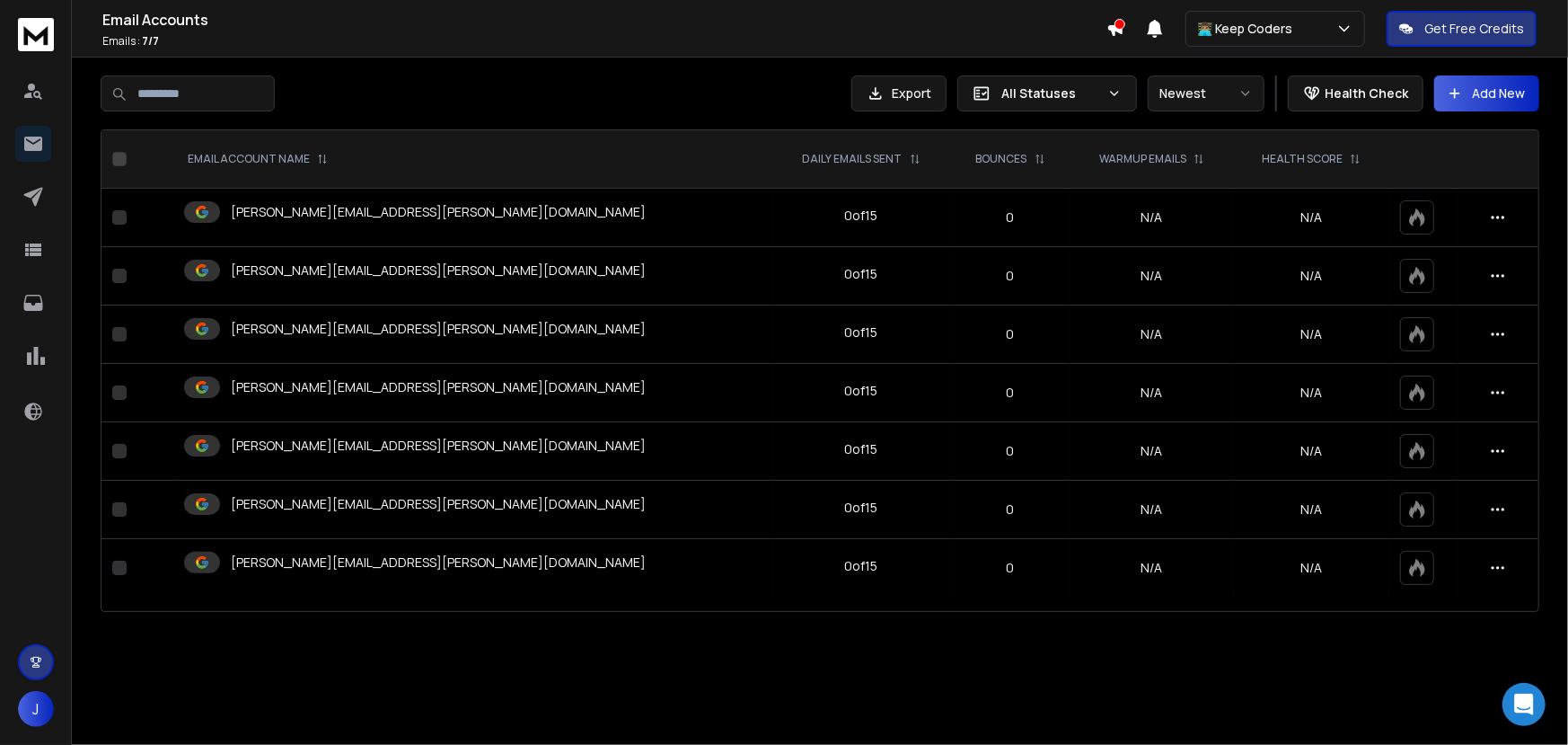
click at [1455, 98] on icon at bounding box center [1455, 93] width 13 height 13
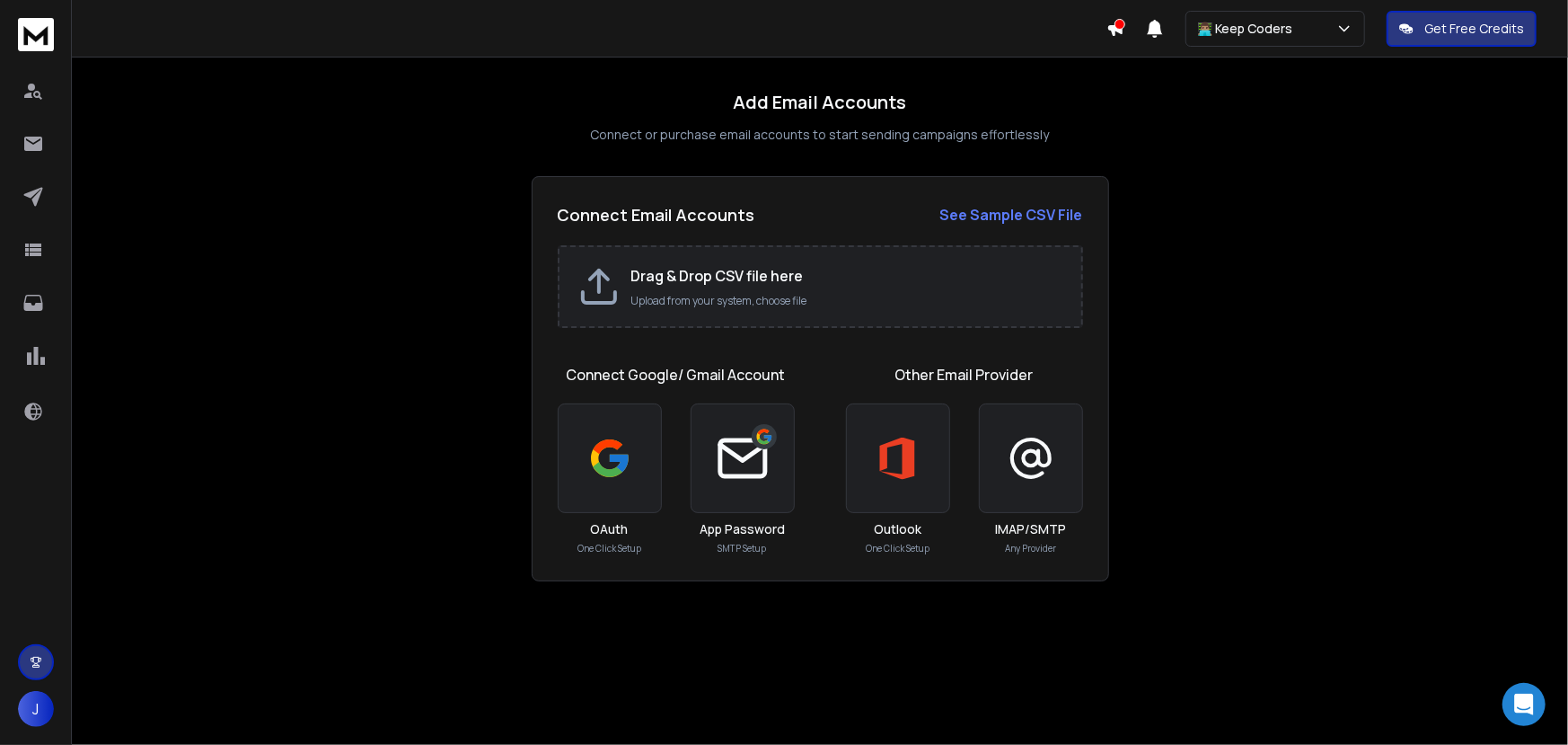
click at [630, 446] on icon at bounding box center [610, 459] width 45 height 54
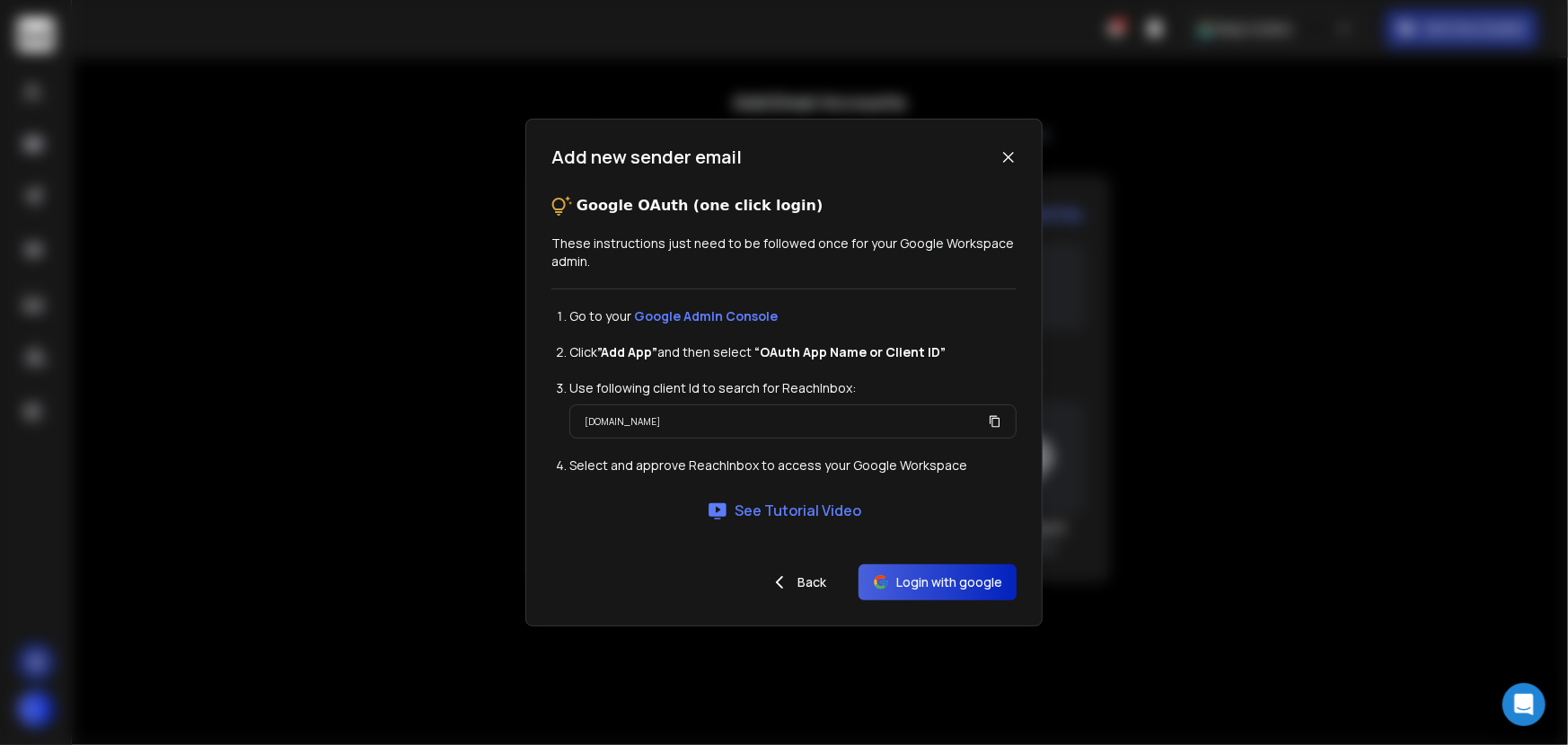
click at [951, 575] on button "Login with google" at bounding box center [937, 582] width 158 height 36
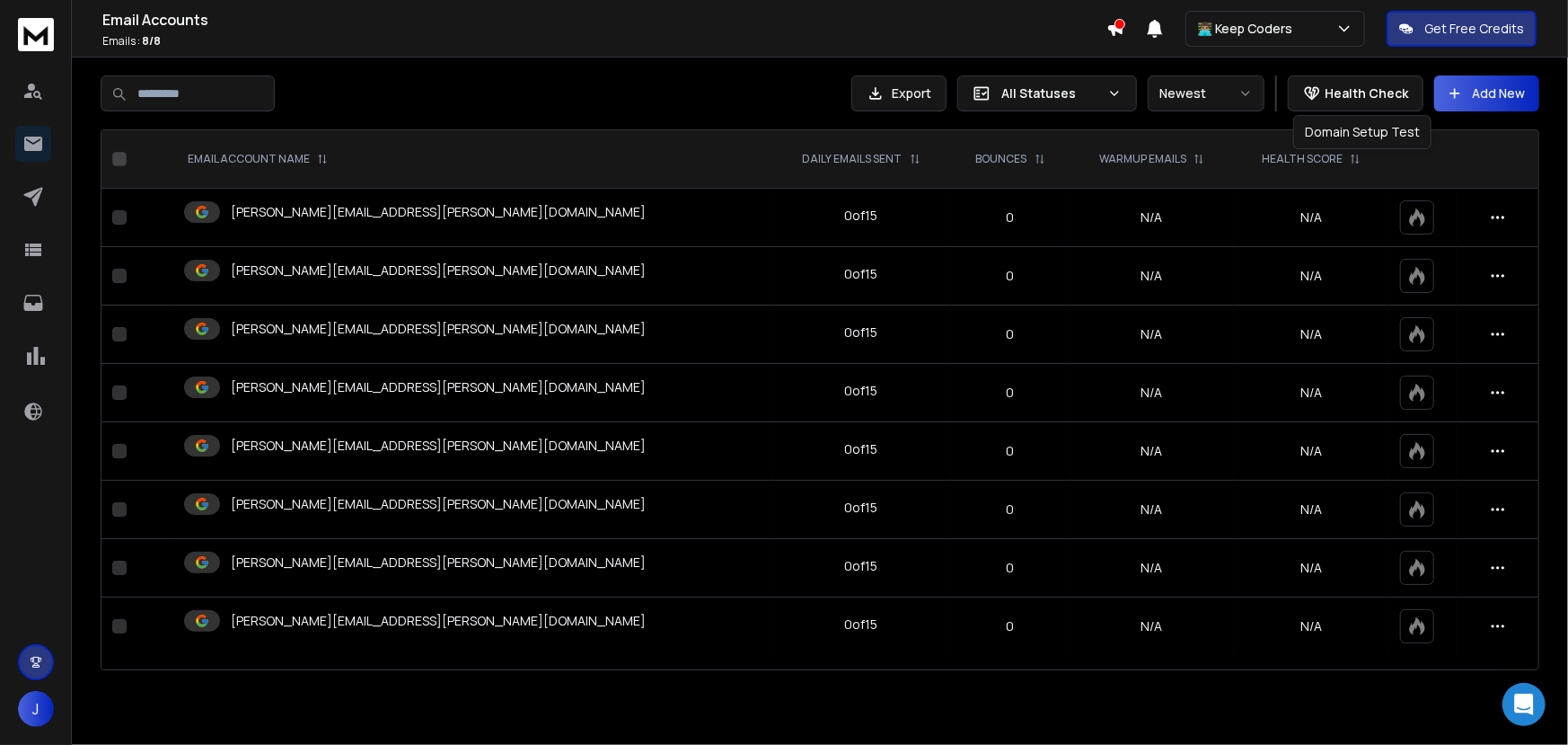
click at [1460, 89] on icon at bounding box center [1455, 93] width 13 height 13
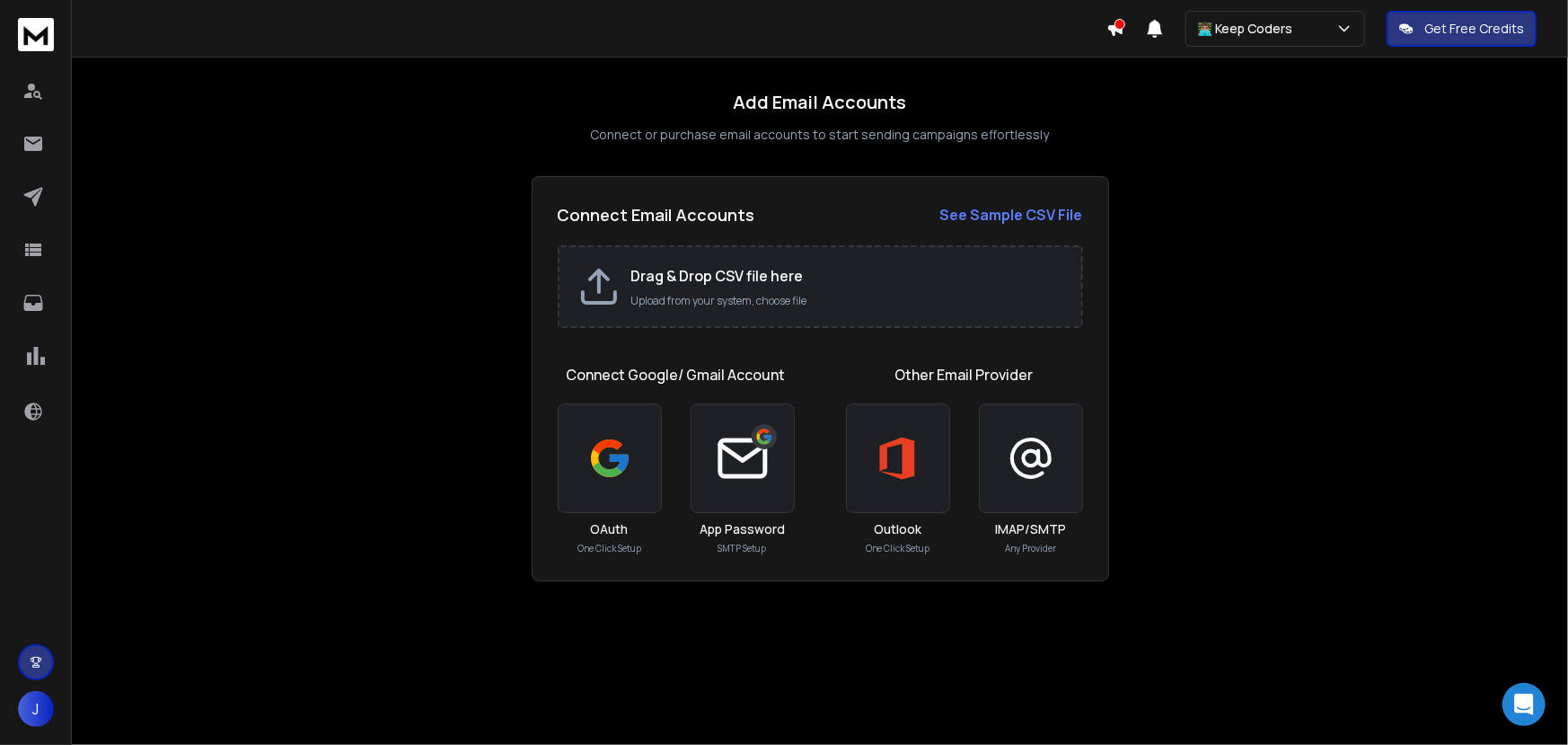
click at [619, 463] on icon at bounding box center [618, 463] width 19 height 18
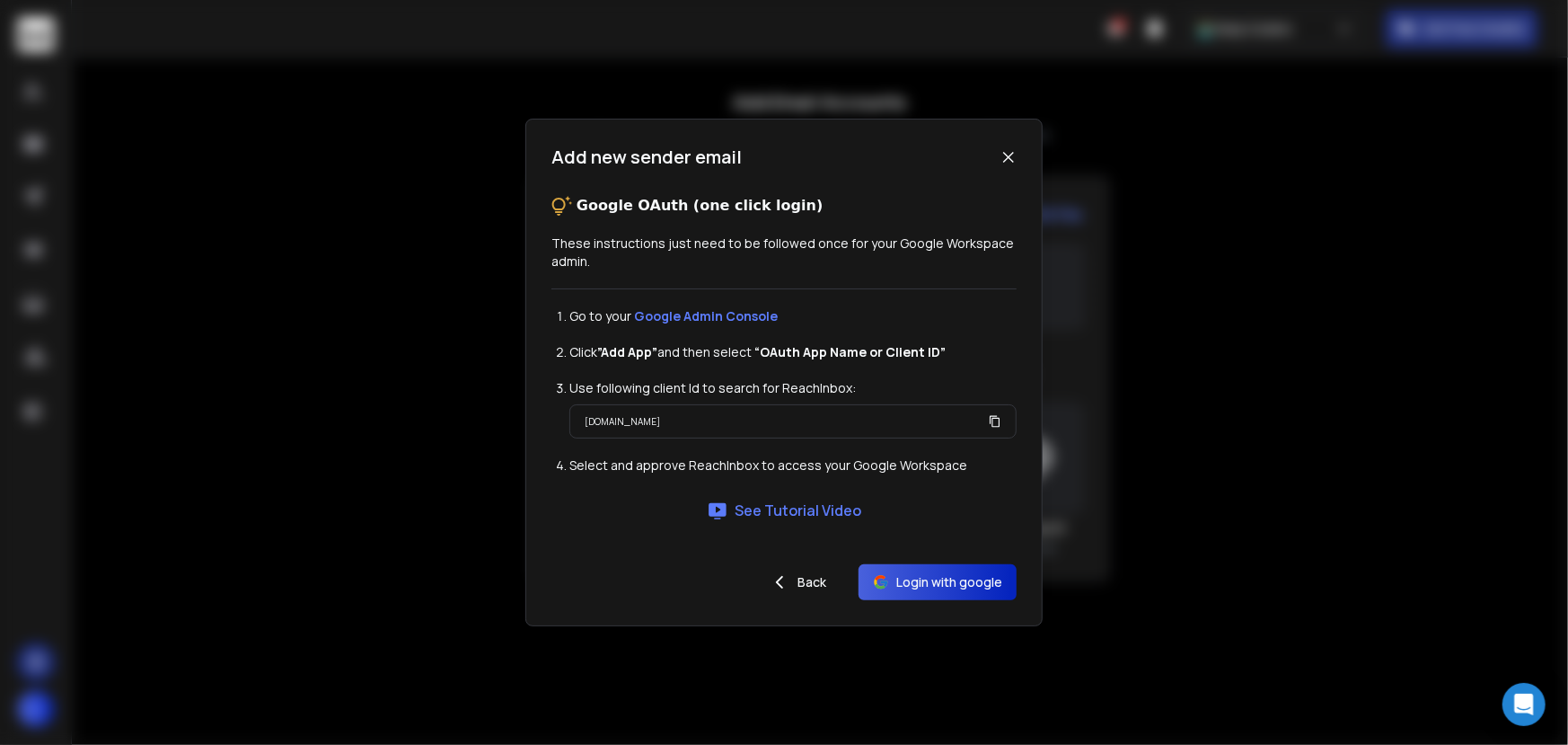
click at [939, 578] on button "Login with google" at bounding box center [937, 582] width 158 height 36
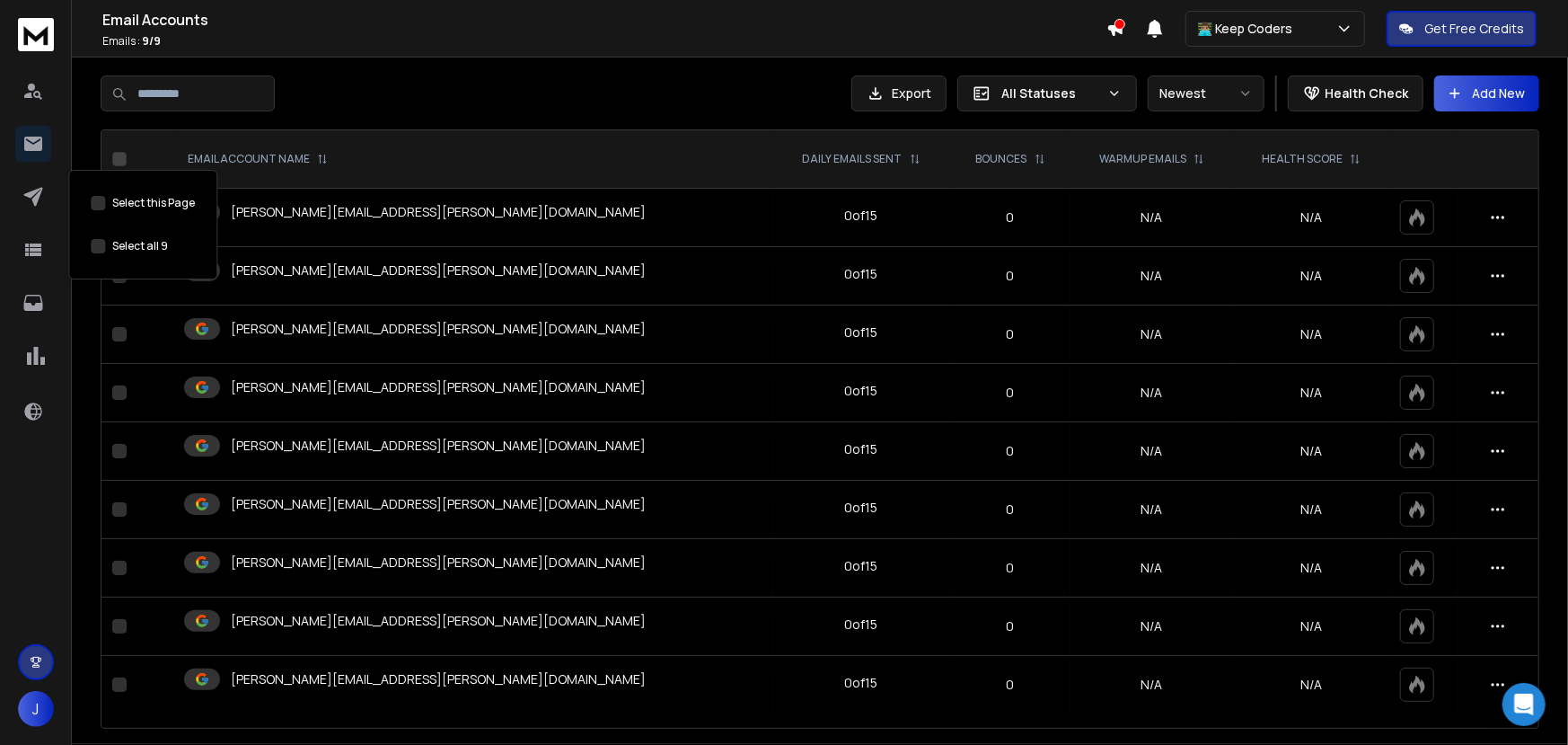
click at [125, 161] on button "Select this Page" at bounding box center [119, 159] width 14 height 14
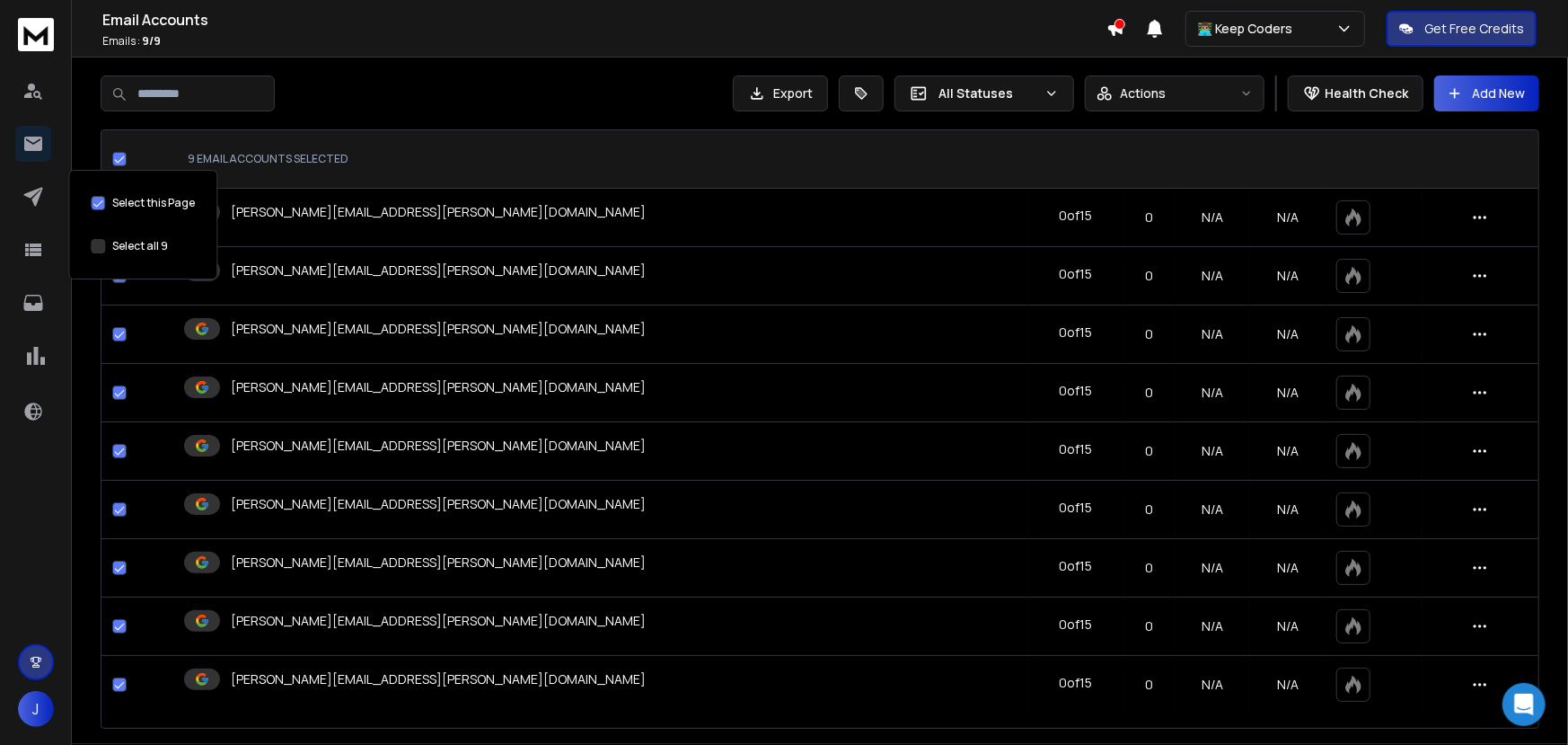
click at [125, 161] on button "Select this Page" at bounding box center [119, 159] width 14 height 14
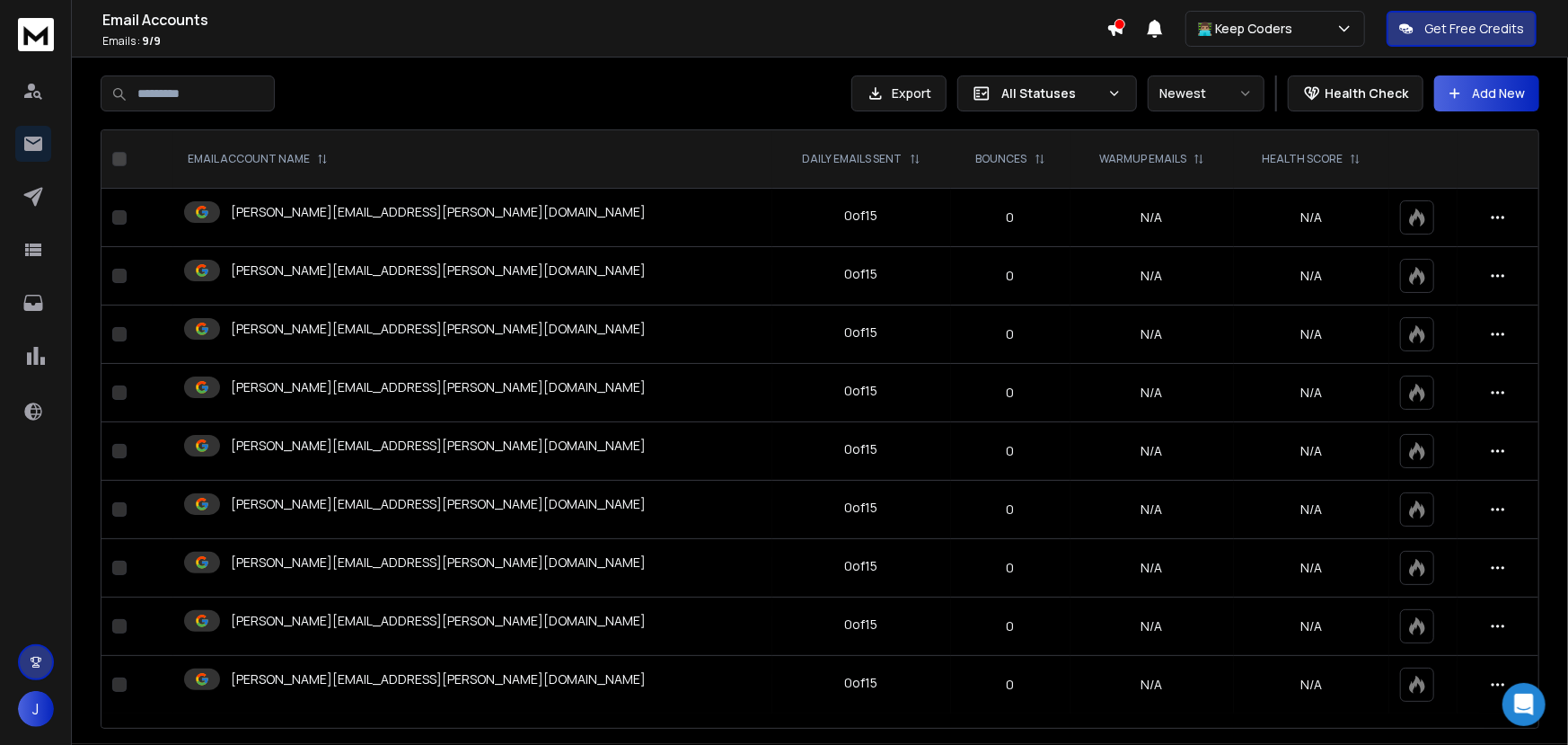
click at [492, 92] on div at bounding box center [470, 94] width 740 height 36
click at [41, 703] on span "J" at bounding box center [36, 709] width 36 height 36
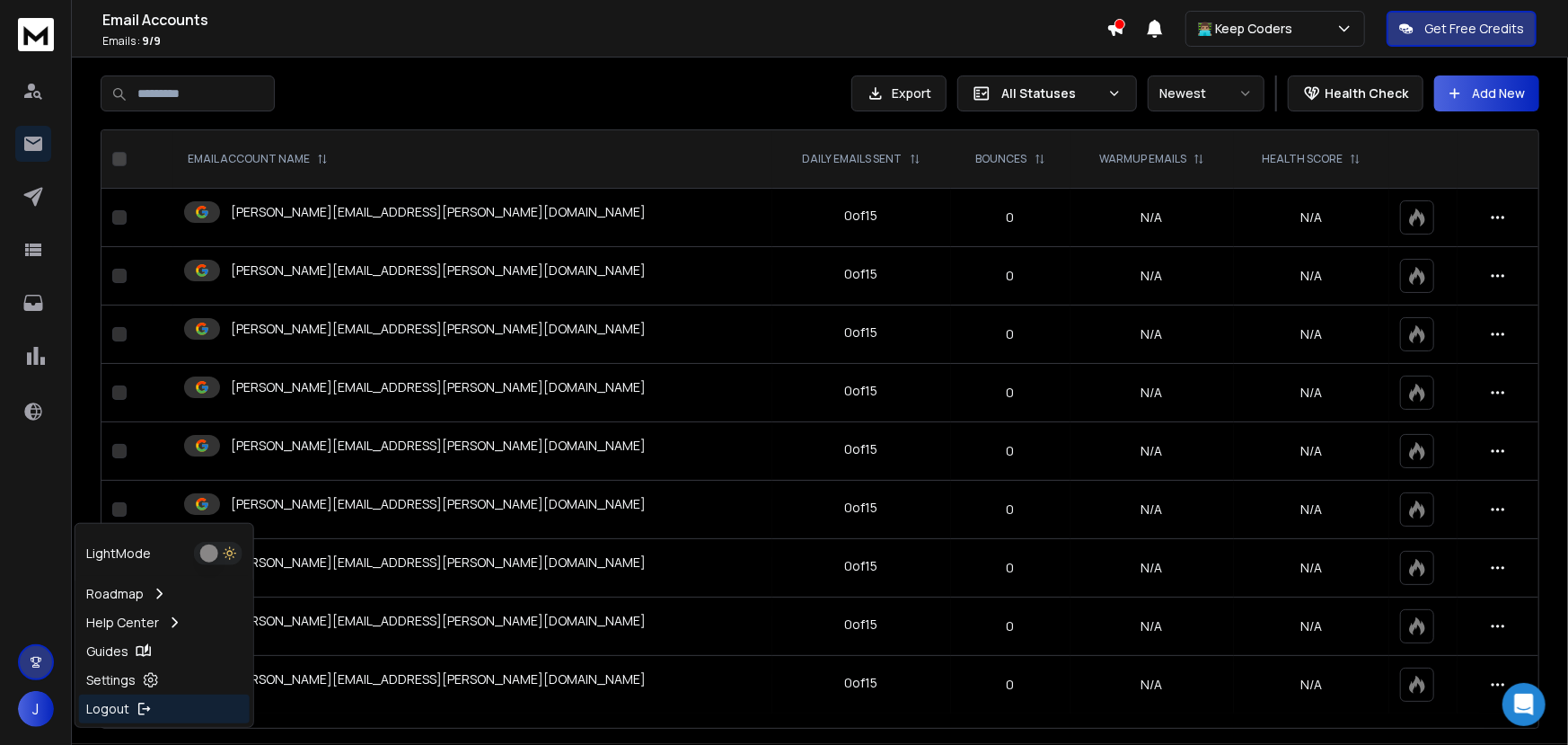
click at [199, 703] on div "Logout" at bounding box center [164, 709] width 171 height 29
